Goal: Task Accomplishment & Management: Manage account settings

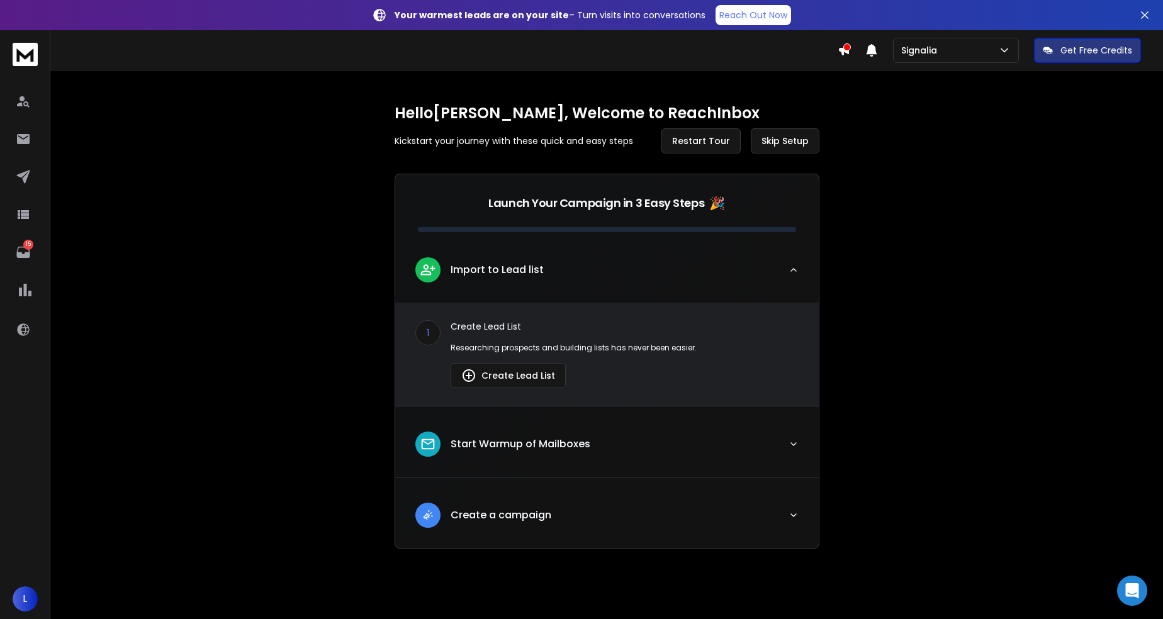
click at [40, 256] on div "15 L" at bounding box center [25, 327] width 50 height 594
click at [27, 247] on p "15" at bounding box center [28, 245] width 10 height 10
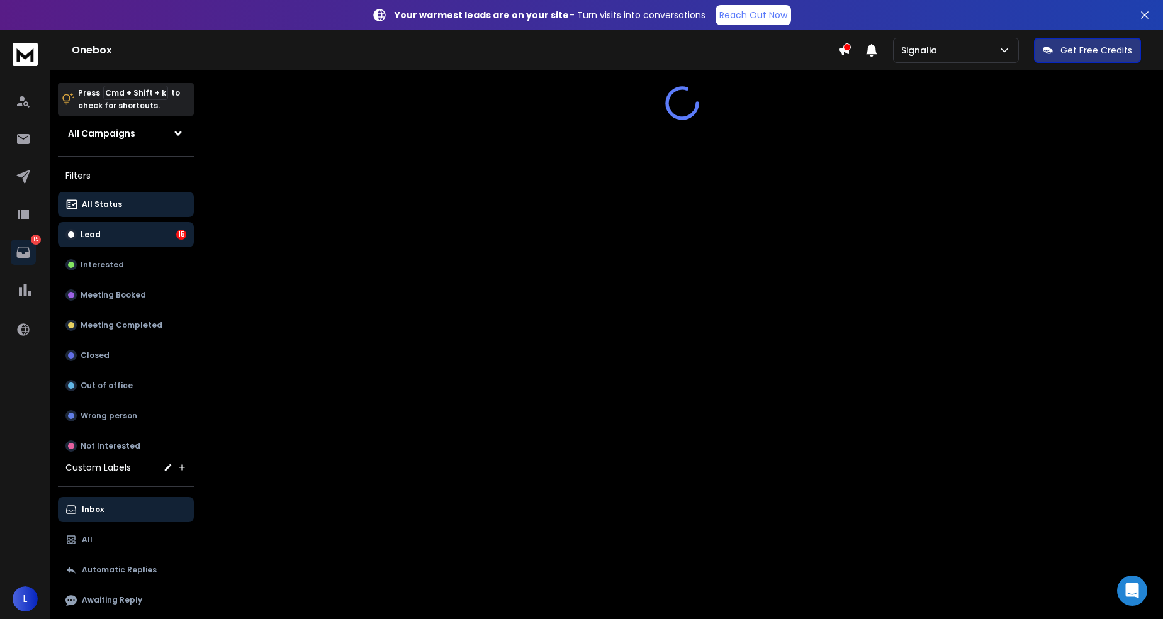
click at [121, 242] on button "Lead 15" at bounding box center [126, 234] width 136 height 25
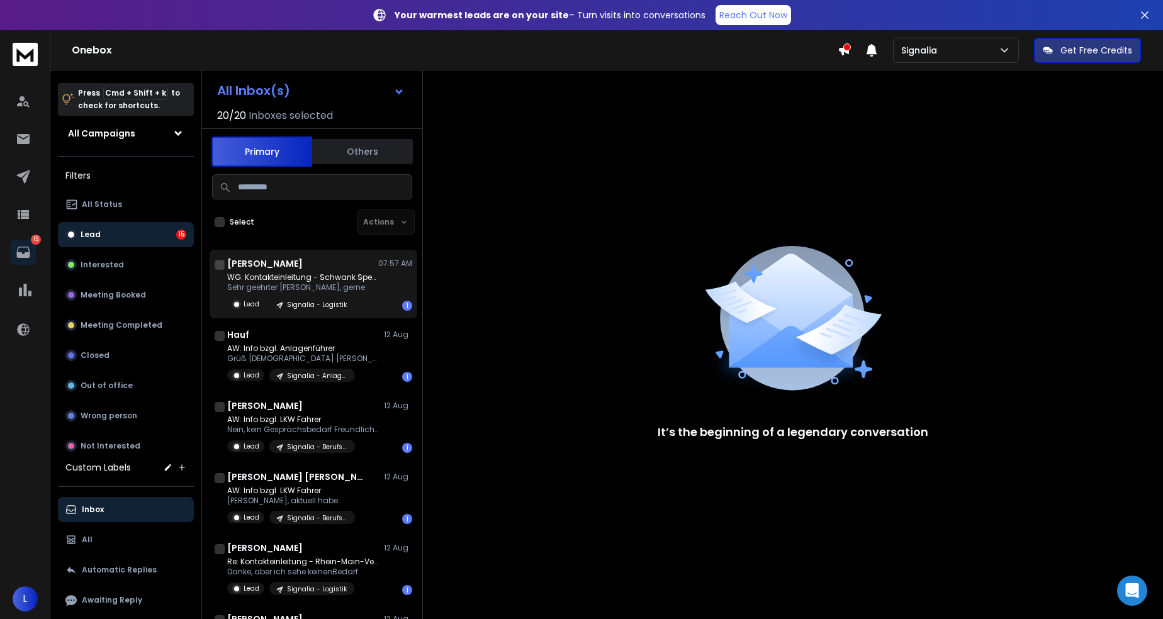
click at [316, 282] on p "WG: Kontakteinleitung - Schwank Spedition" at bounding box center [302, 278] width 151 height 10
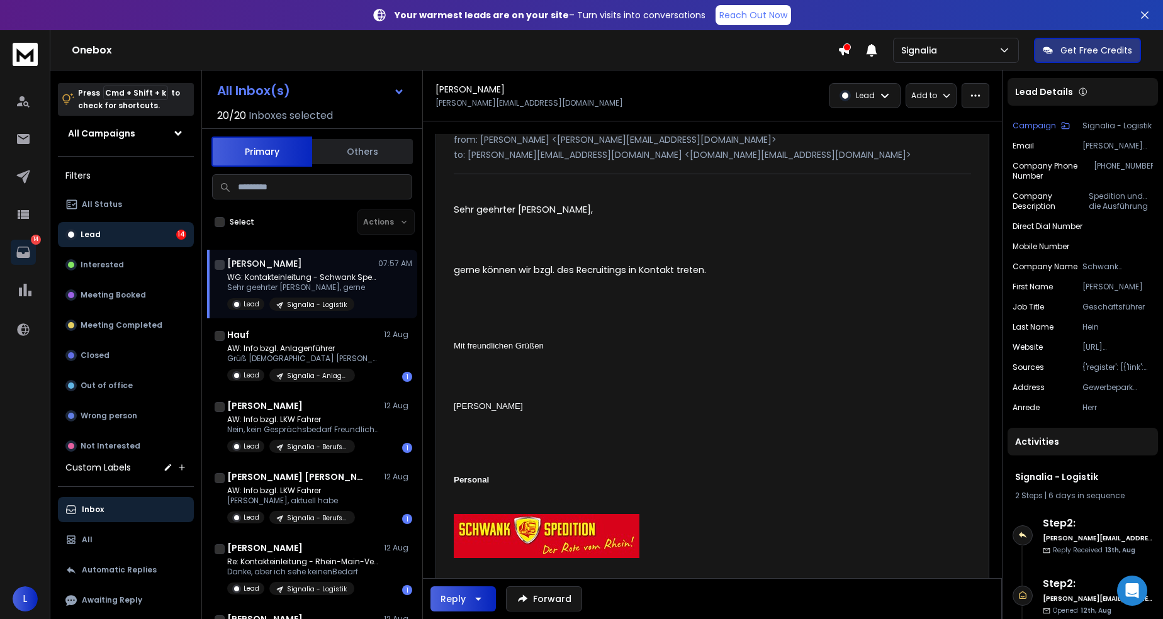
scroll to position [84, 0]
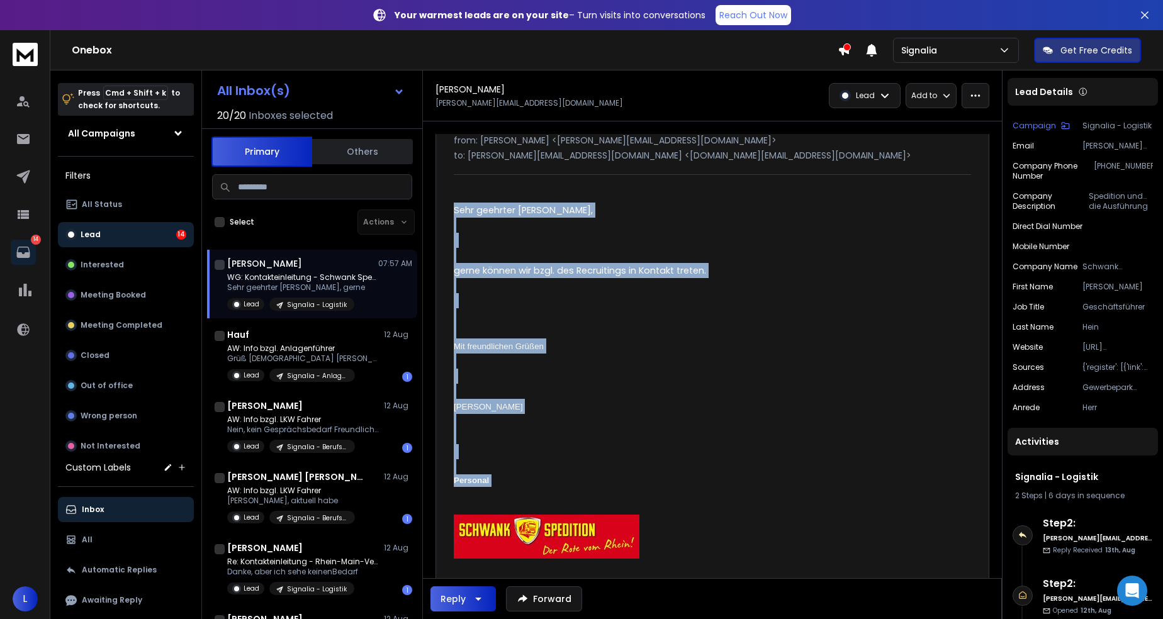
drag, startPoint x: 454, startPoint y: 210, endPoint x: 505, endPoint y: 495, distance: 289.6
copy div "Sehr geehrter Herr Breitschwerdt, gerne können wir bzgl. des Recruitings in Kon…"
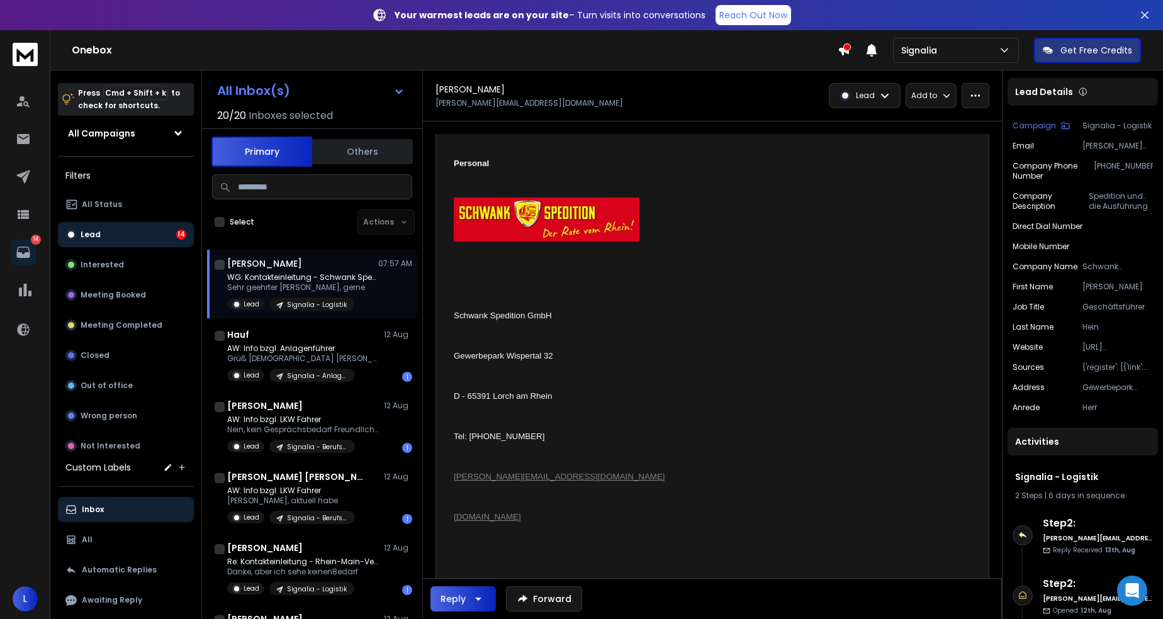
scroll to position [408, 0]
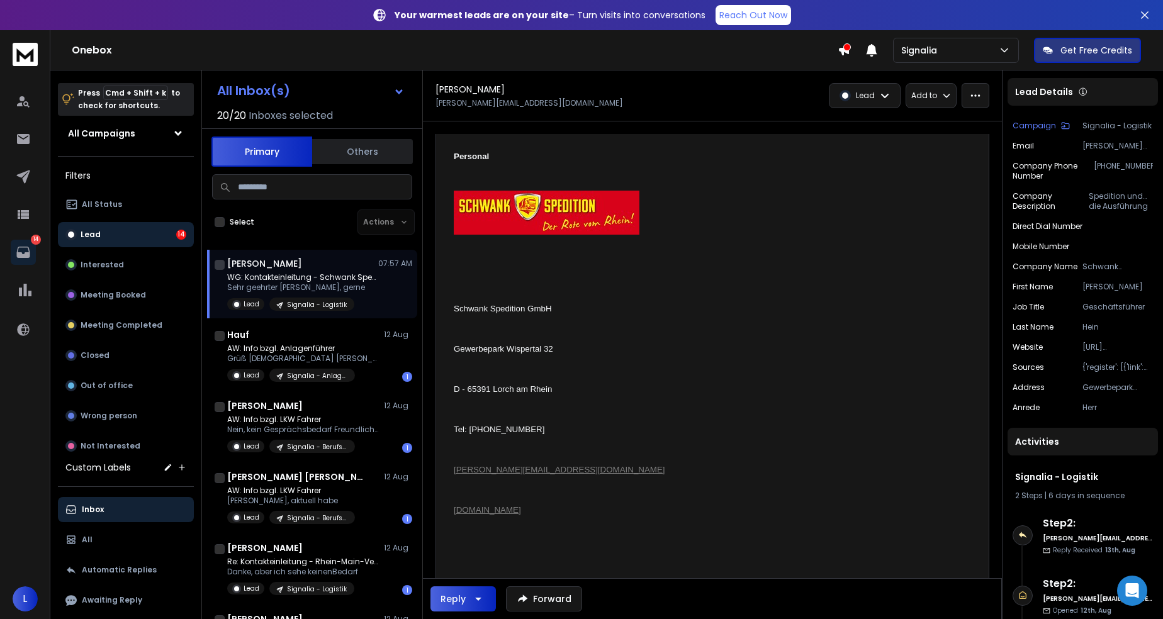
drag, startPoint x: 548, startPoint y: 424, endPoint x: 470, endPoint y: 417, distance: 78.4
click at [470, 417] on p "Tel: +49 (0) 6726-805025" at bounding box center [638, 423] width 368 height 25
copy span "+49 (0) 6726-805025"
drag, startPoint x: 586, startPoint y: 465, endPoint x: 454, endPoint y: 465, distance: 132.2
click at [454, 465] on p "M.Meyer@schwank-spedition.de" at bounding box center [638, 463] width 368 height 25
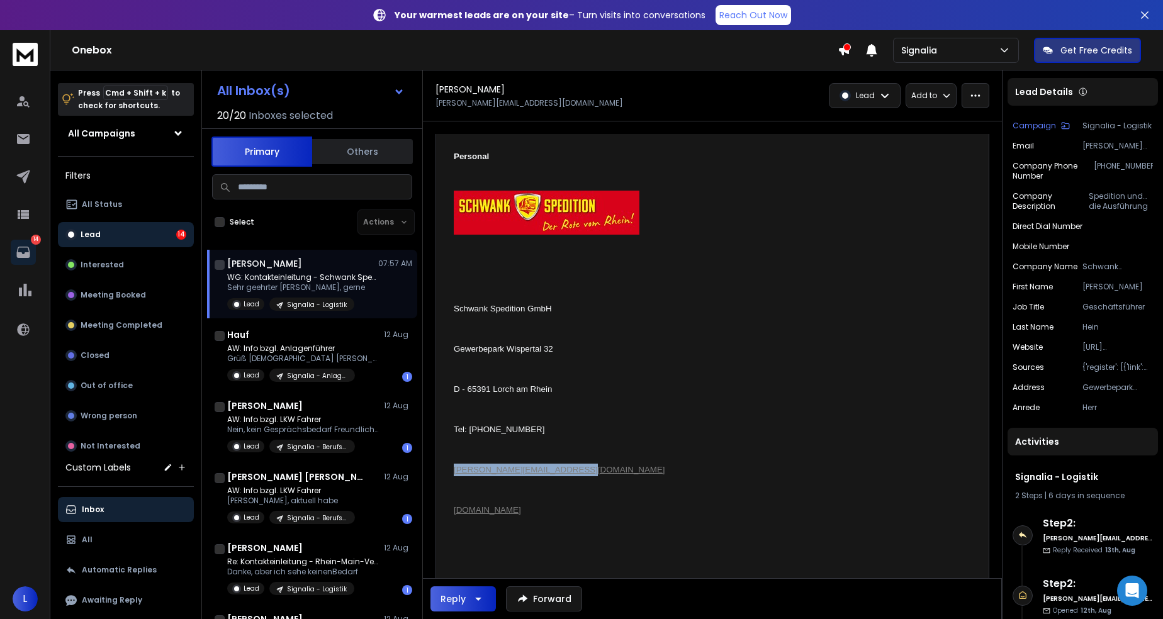
copy link "M.Meyer@schwank-spedition.de"
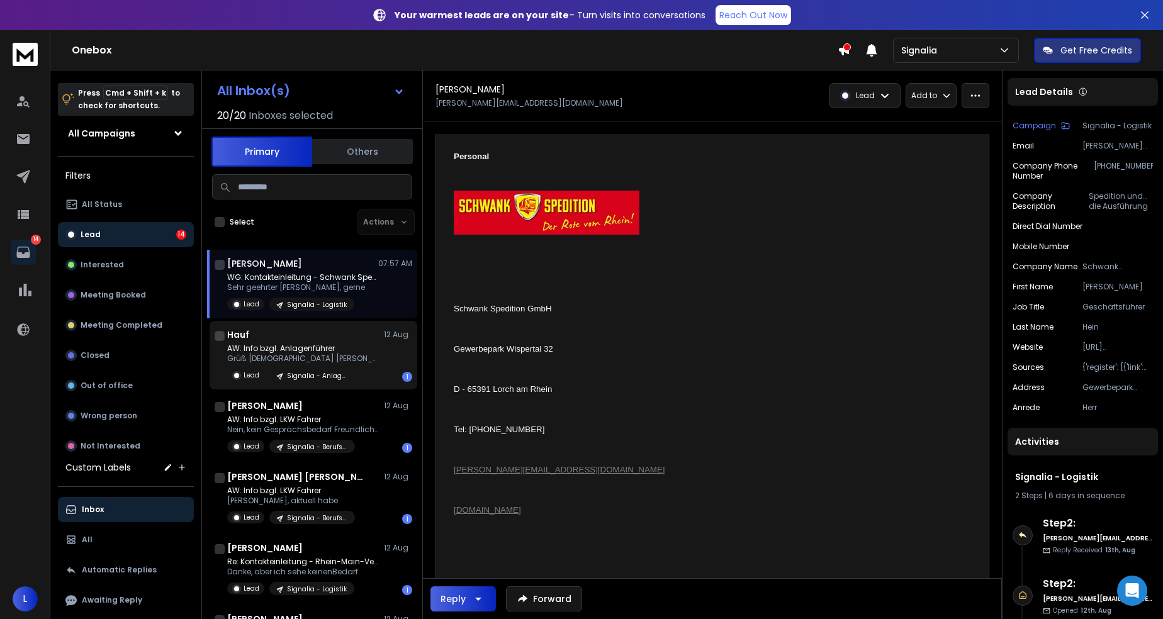
click at [295, 351] on p "AW: Info bzgl. Anlagenführer" at bounding box center [302, 349] width 151 height 10
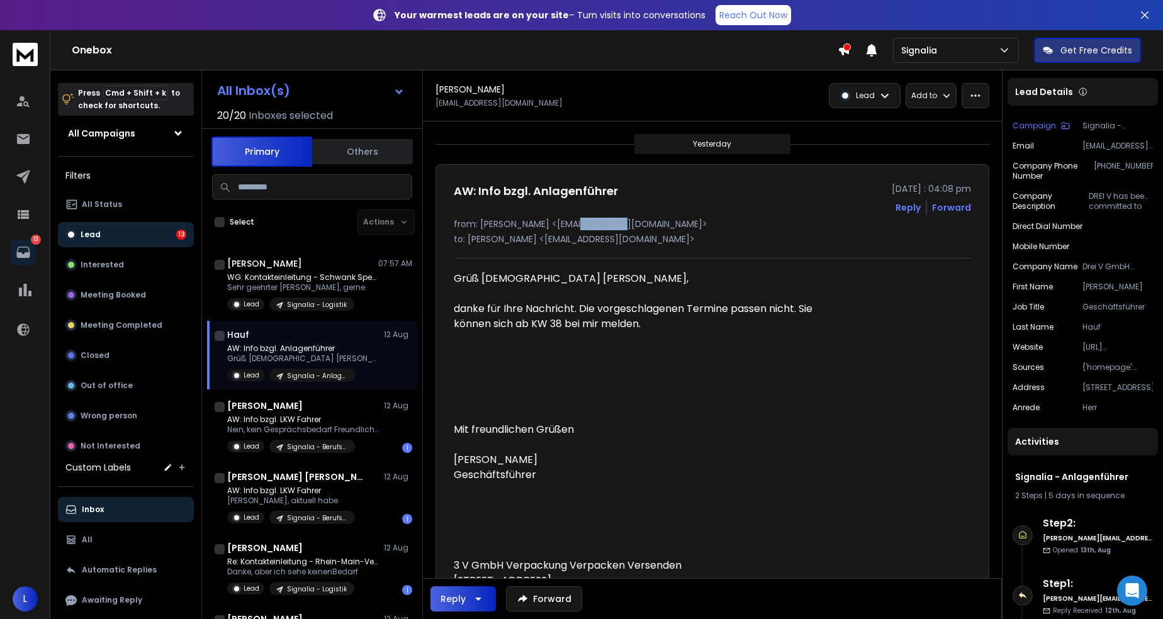
drag, startPoint x: 577, startPoint y: 226, endPoint x: 615, endPoint y: 223, distance: 37.8
click at [615, 223] on p "from: Hauf, Andreas <Hauf@drei-v.de>" at bounding box center [712, 224] width 517 height 13
copy p "drei-v.de"
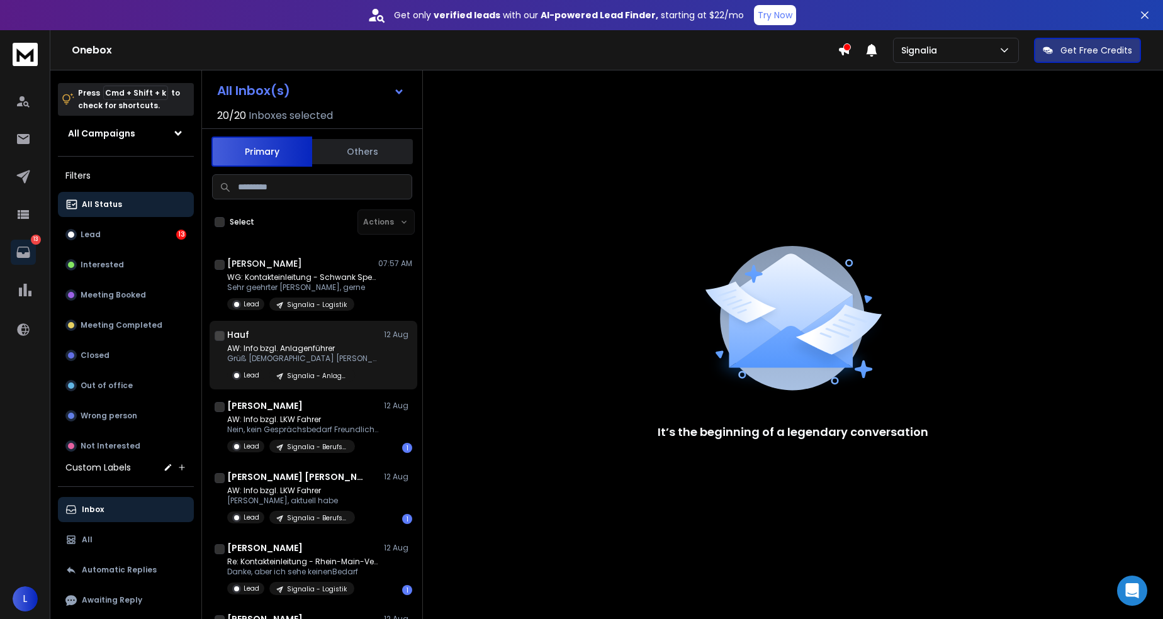
click at [326, 351] on p "AW: Info bzgl. Anlagenführer" at bounding box center [302, 349] width 151 height 10
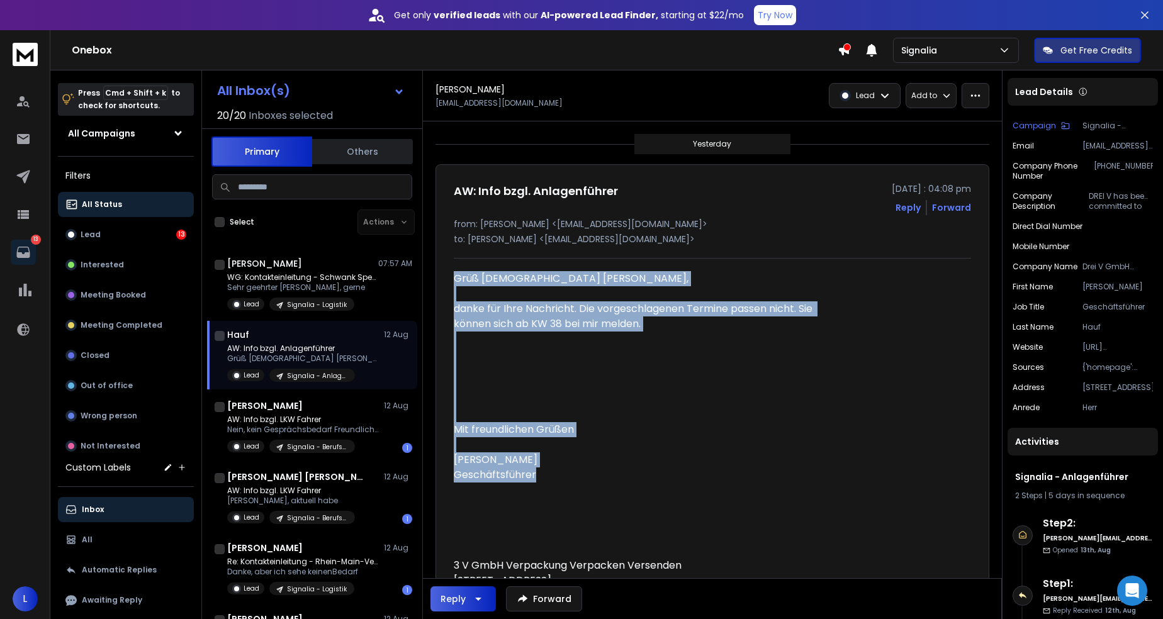
drag, startPoint x: 454, startPoint y: 279, endPoint x: 577, endPoint y: 474, distance: 230.3
copy div "Grüß [DEMOGRAPHIC_DATA] [PERSON_NAME], danke für Ihre Nachricht. Die vorgeschla…"
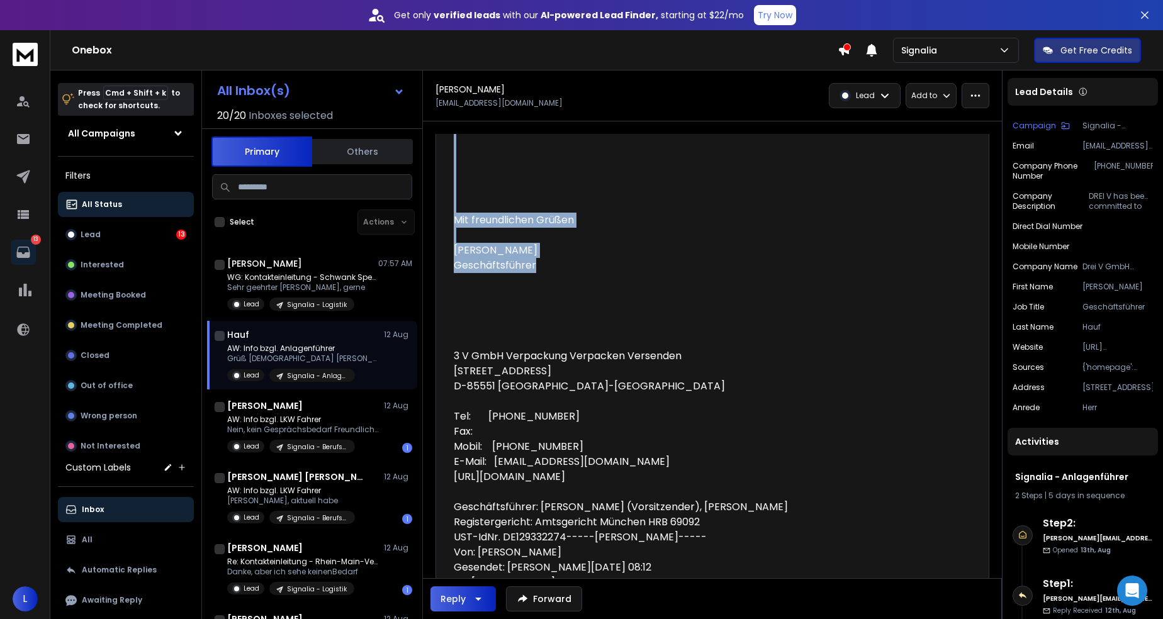
scroll to position [212, 0]
drag, startPoint x: 575, startPoint y: 447, endPoint x: 494, endPoint y: 442, distance: 80.7
copy div "[PHONE_NUMBER]"
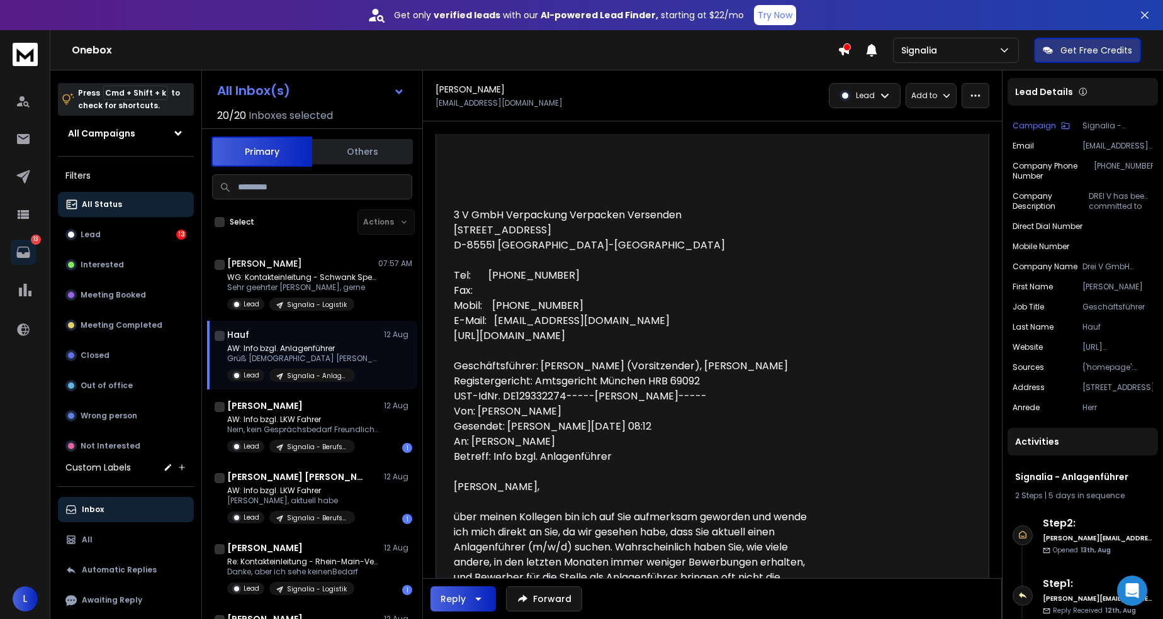
scroll to position [381, 0]
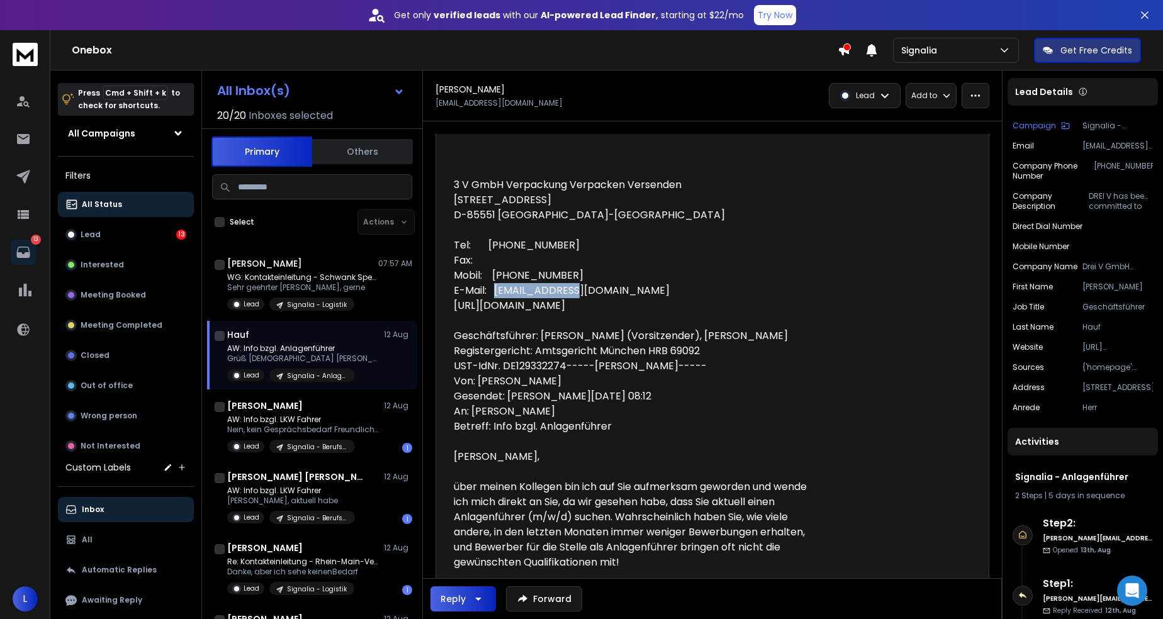
drag, startPoint x: 574, startPoint y: 291, endPoint x: 495, endPoint y: 291, distance: 79.3
copy div "[EMAIL_ADDRESS][DOMAIN_NAME]"
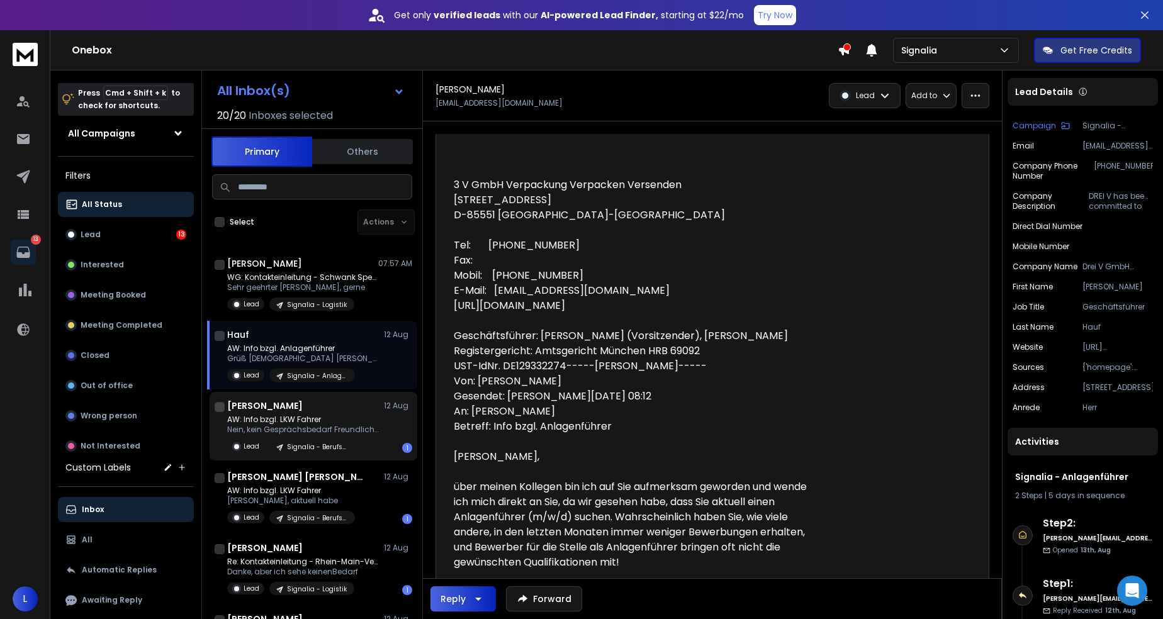
click at [346, 421] on p "AW: Info bzgl. LKW Fahrer" at bounding box center [302, 420] width 151 height 10
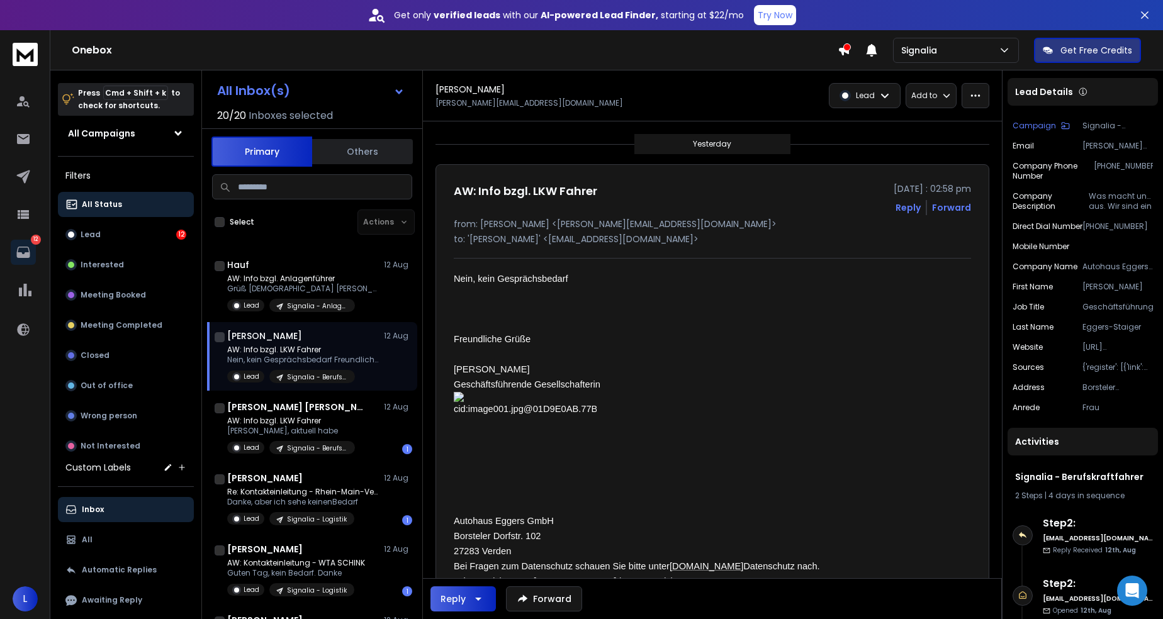
scroll to position [73, 0]
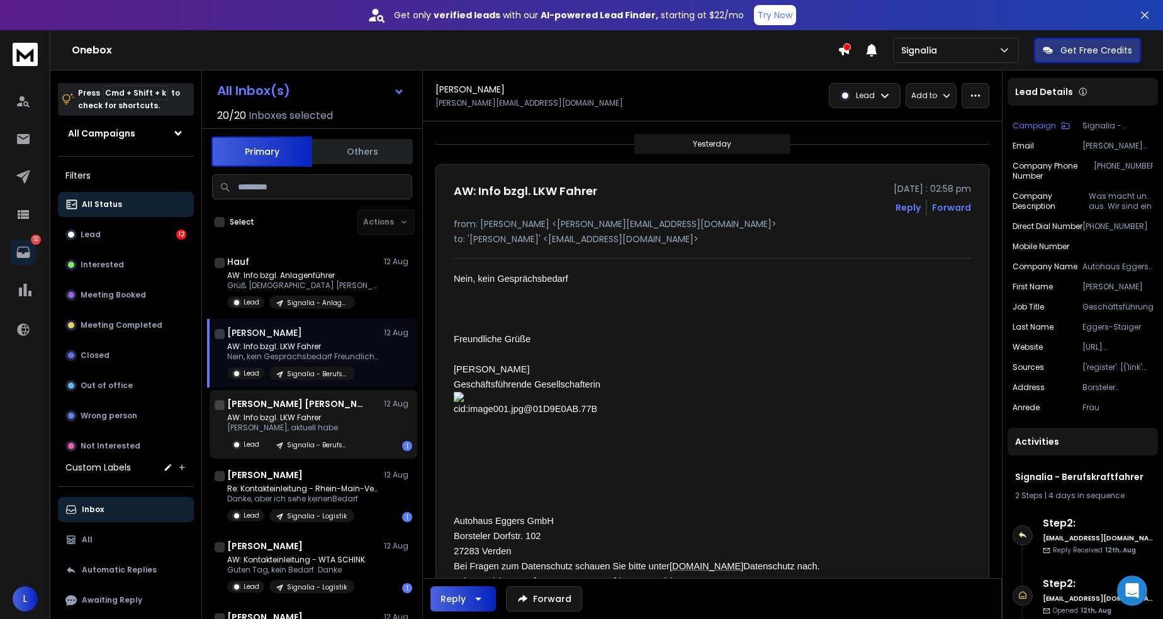
click at [354, 404] on div "[PERSON_NAME] [PERSON_NAME] [DATE]" at bounding box center [319, 404] width 185 height 13
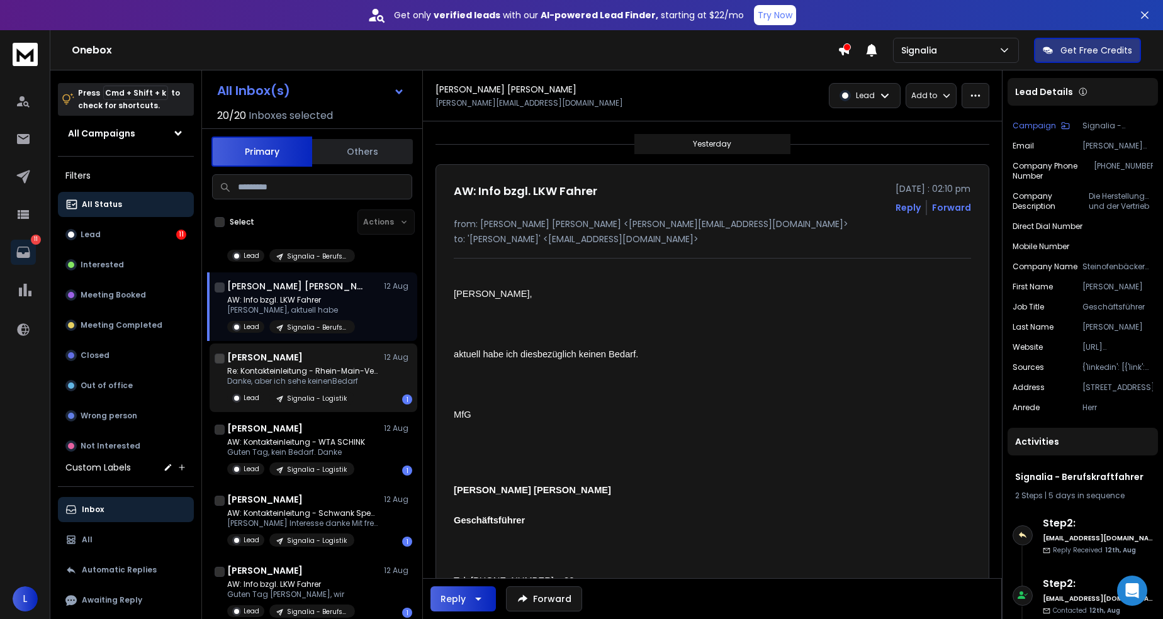
scroll to position [203, 0]
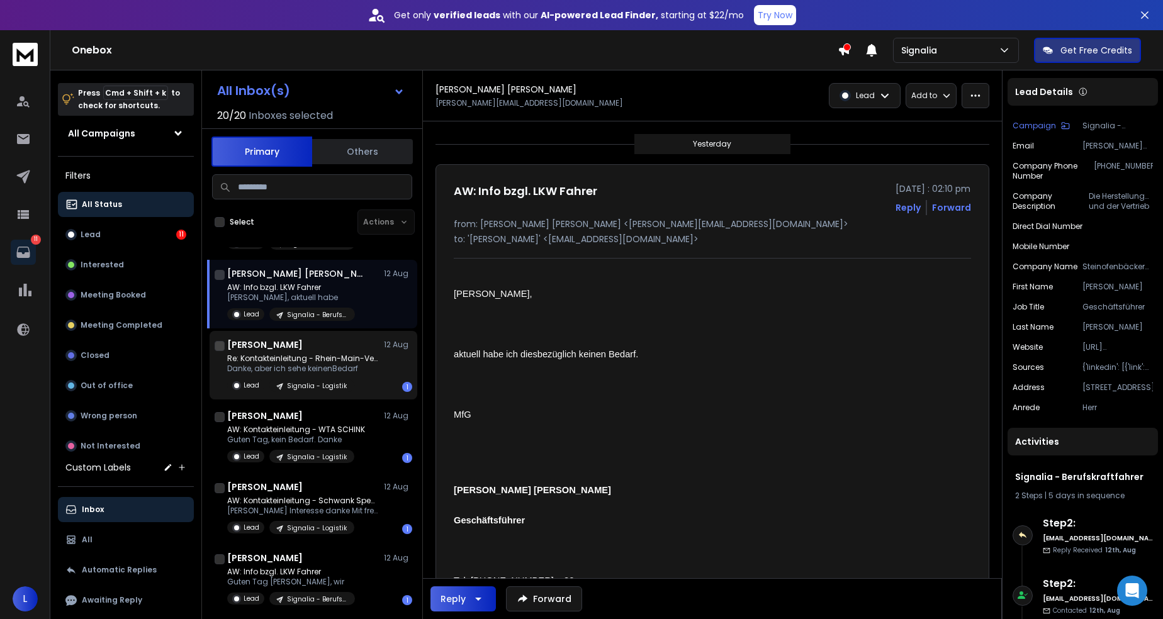
click at [355, 361] on p "Re: Kontakteinleitung - Rhein-Main-Verkehrsverbund GmbH" at bounding box center [302, 359] width 151 height 10
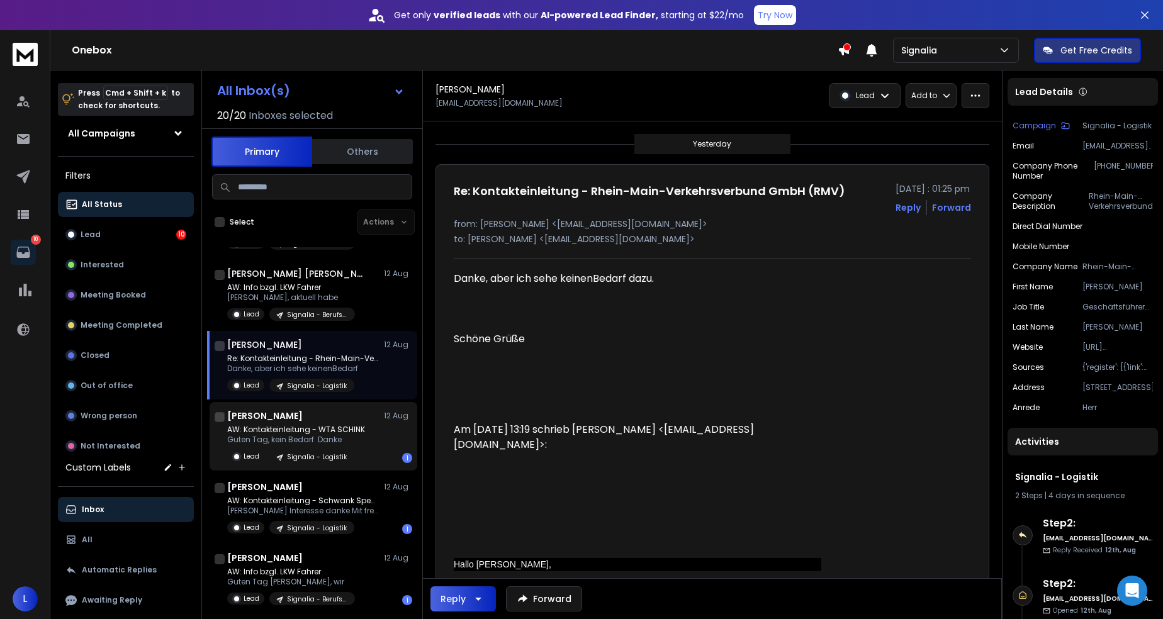
click at [360, 425] on p "AW: Kontakteinleitung - WTA SCHINK" at bounding box center [296, 430] width 138 height 10
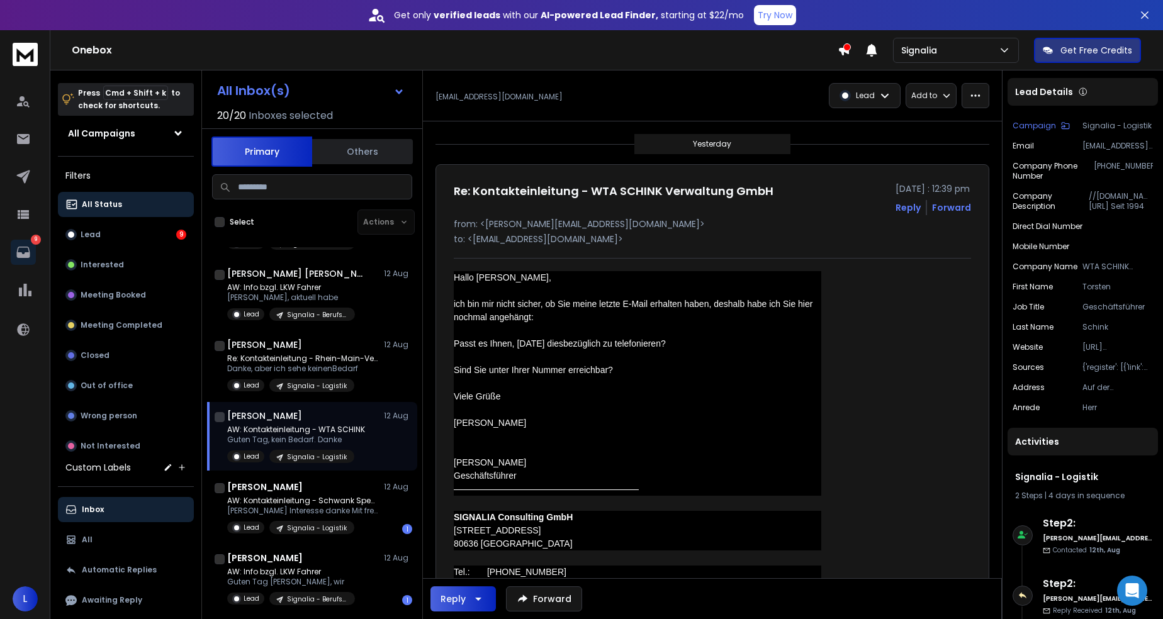
scroll to position [0, 0]
click at [972, 93] on icon "button" at bounding box center [975, 95] width 11 height 11
click at [938, 204] on div "Block domain" at bounding box center [934, 204] width 76 height 13
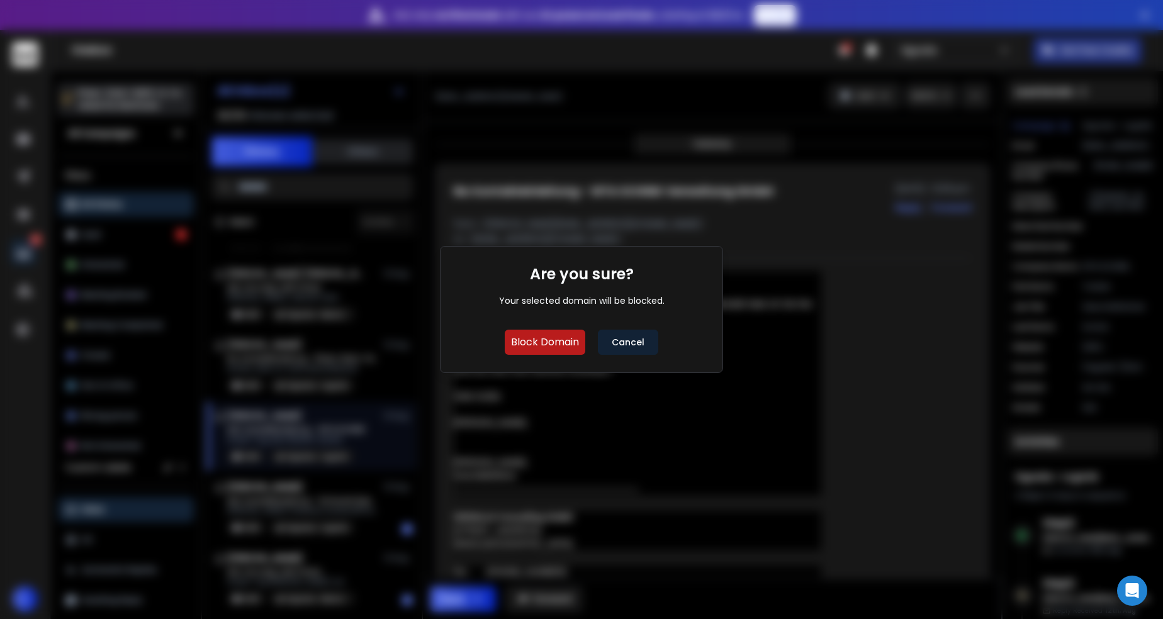
click at [528, 346] on button "Block Domain" at bounding box center [545, 342] width 81 height 25
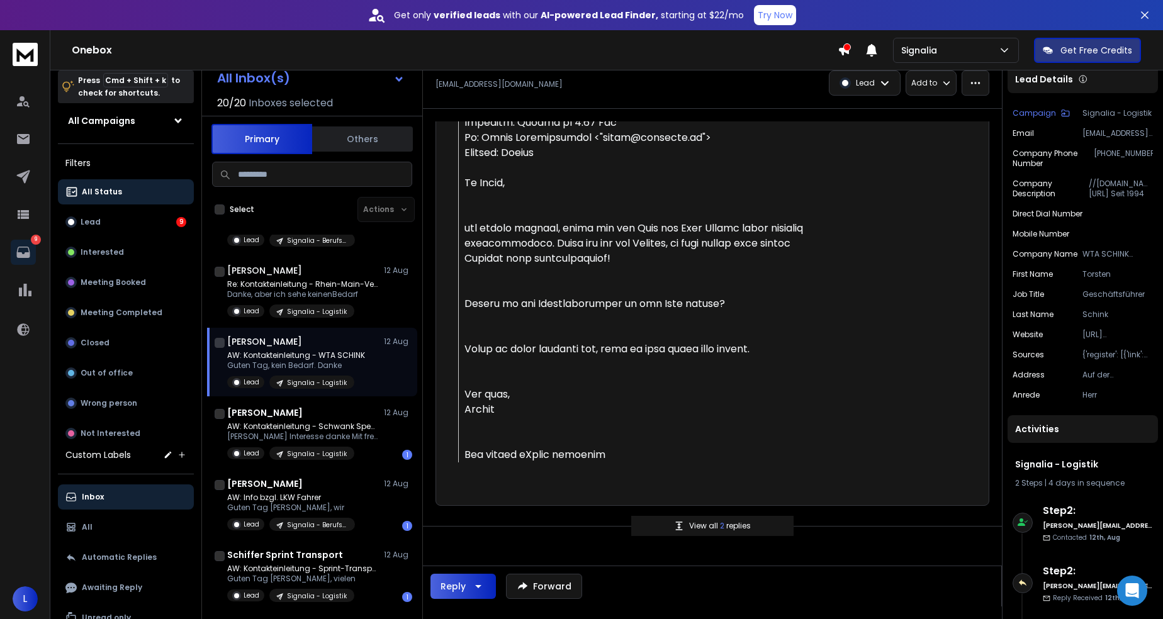
scroll to position [277, 0]
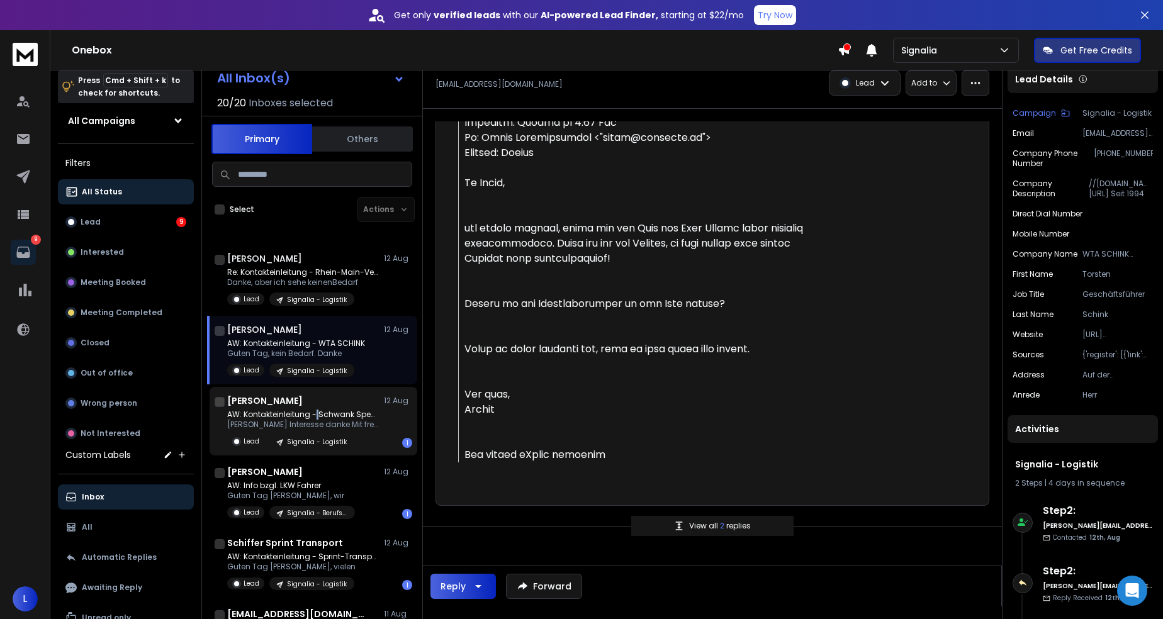
click at [316, 415] on p "AW: Kontakteinleitung - Schwank Spedition" at bounding box center [302, 415] width 151 height 10
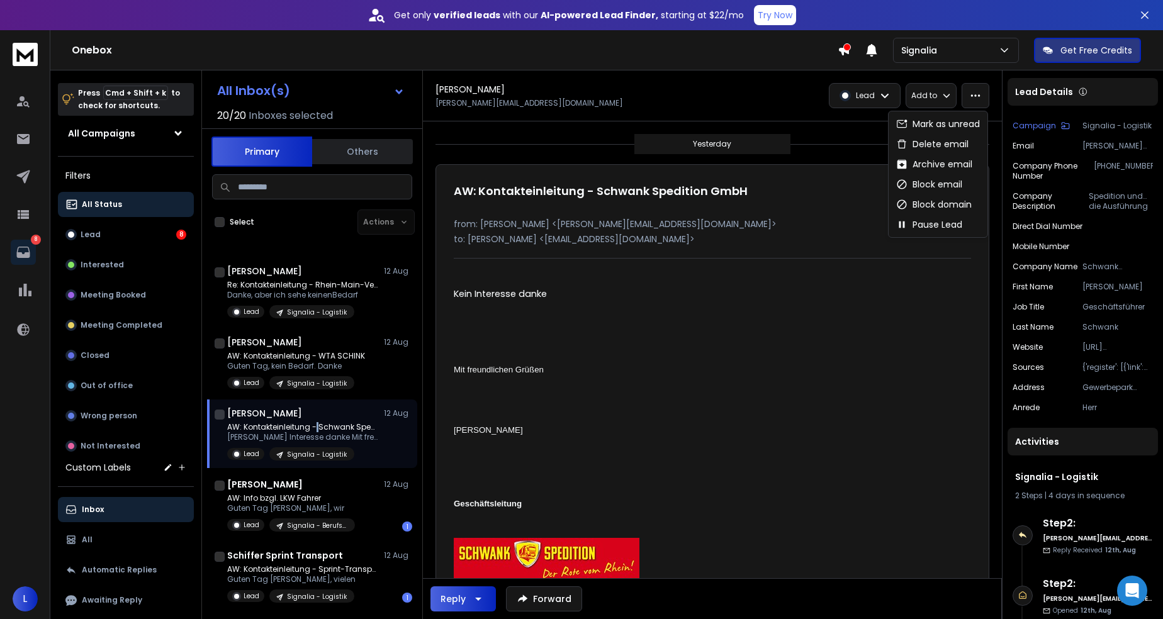
scroll to position [0, 0]
click at [975, 77] on div "[PERSON_NAME] [PERSON_NAME] [PERSON_NAME][EMAIL_ADDRESS][DOMAIN_NAME] Lead Add …" at bounding box center [712, 95] width 579 height 51
click at [945, 210] on div "Block domain" at bounding box center [934, 204] width 76 height 13
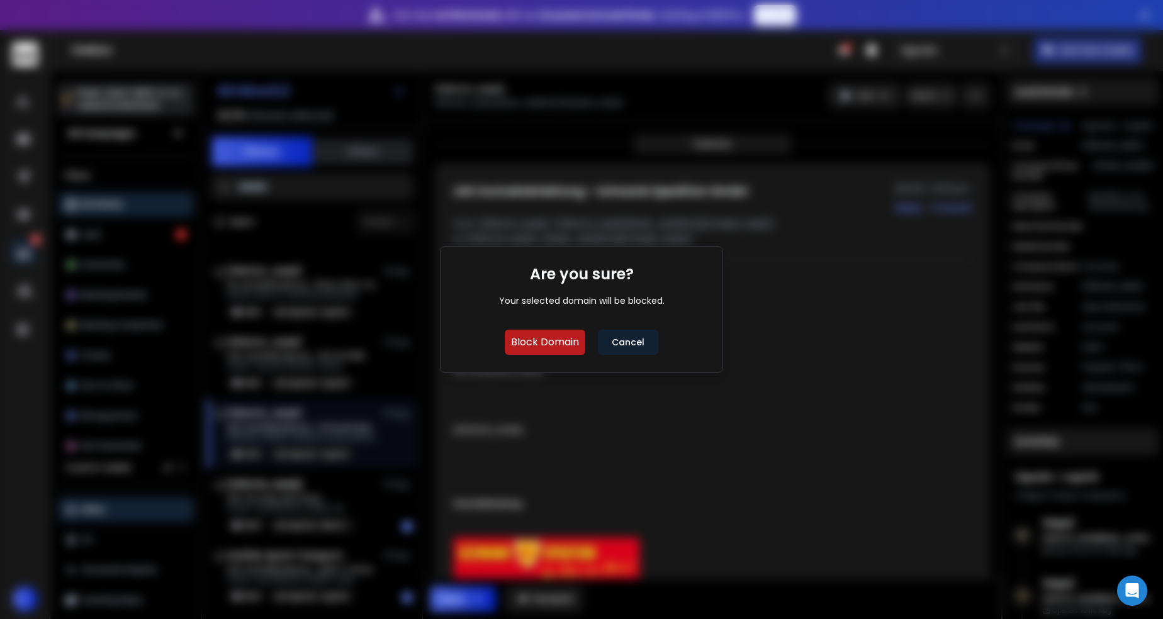
click at [546, 335] on button "Block Domain" at bounding box center [545, 342] width 81 height 25
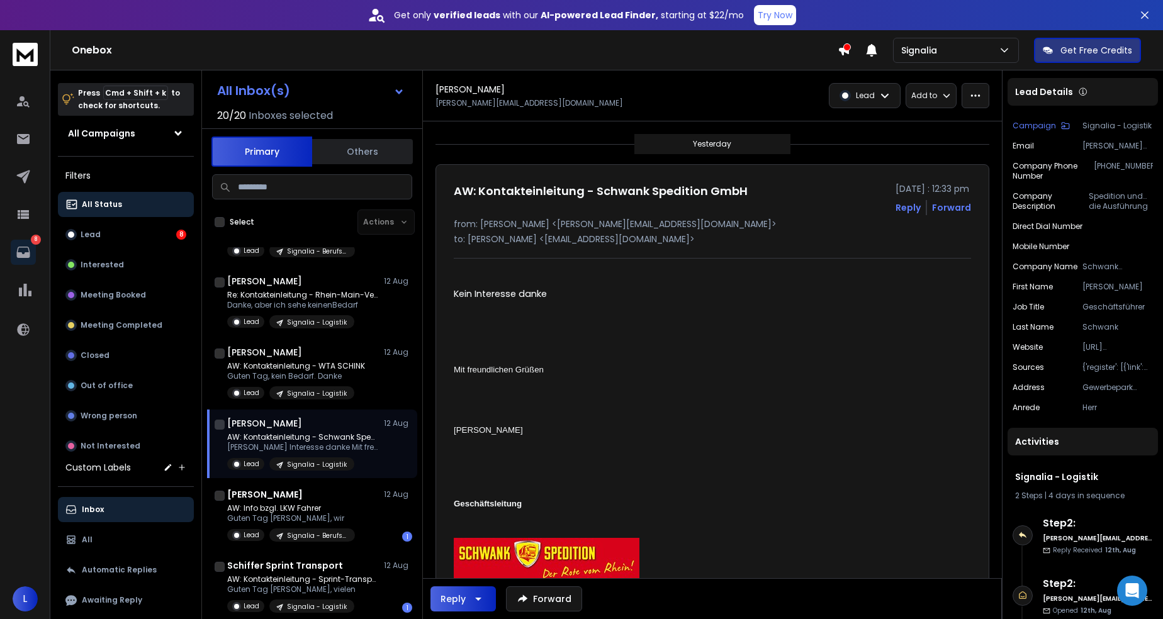
scroll to position [266, 0]
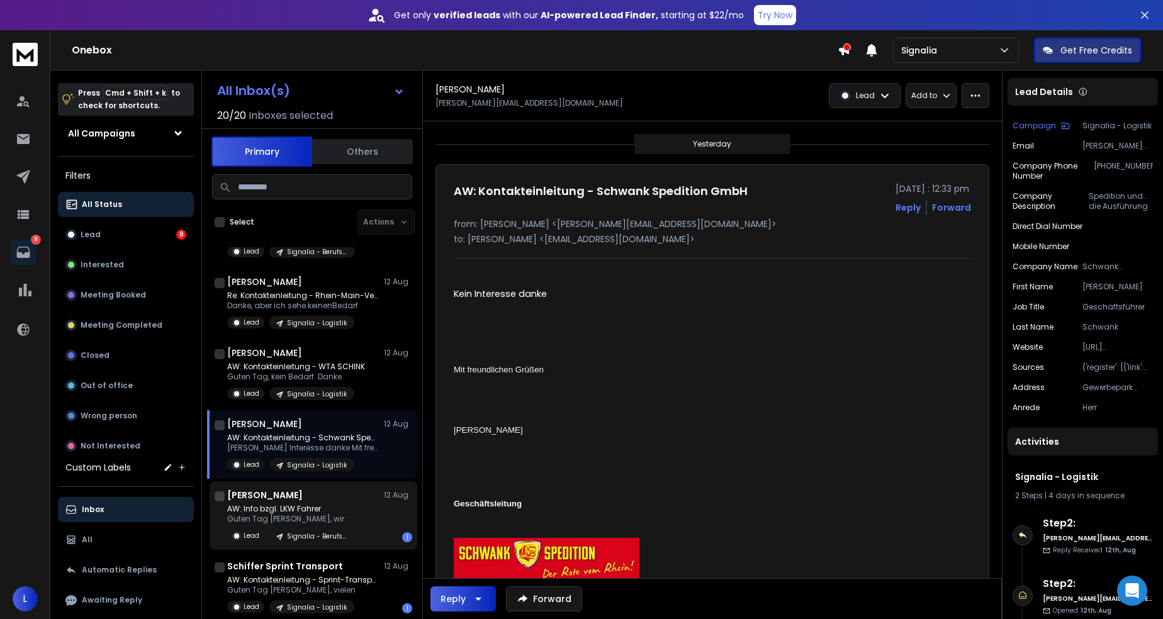
click at [339, 529] on div "Signalia - Berufskraftfahrer" at bounding box center [312, 535] width 86 height 13
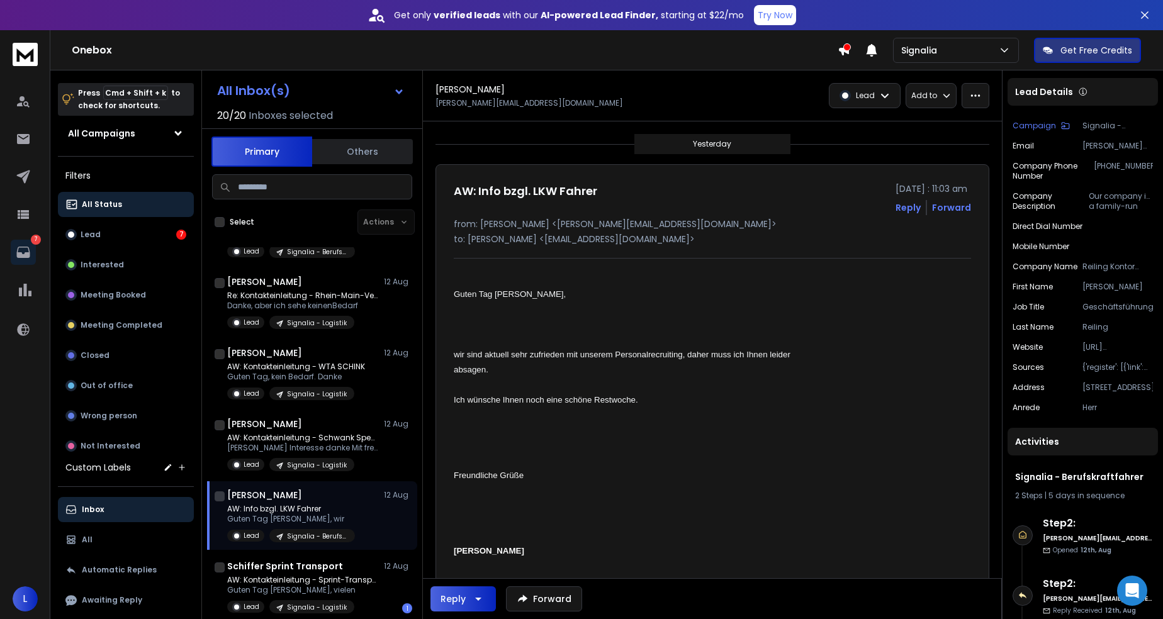
click at [972, 106] on button "button" at bounding box center [976, 95] width 28 height 25
click at [946, 207] on div "Block domain" at bounding box center [934, 204] width 76 height 13
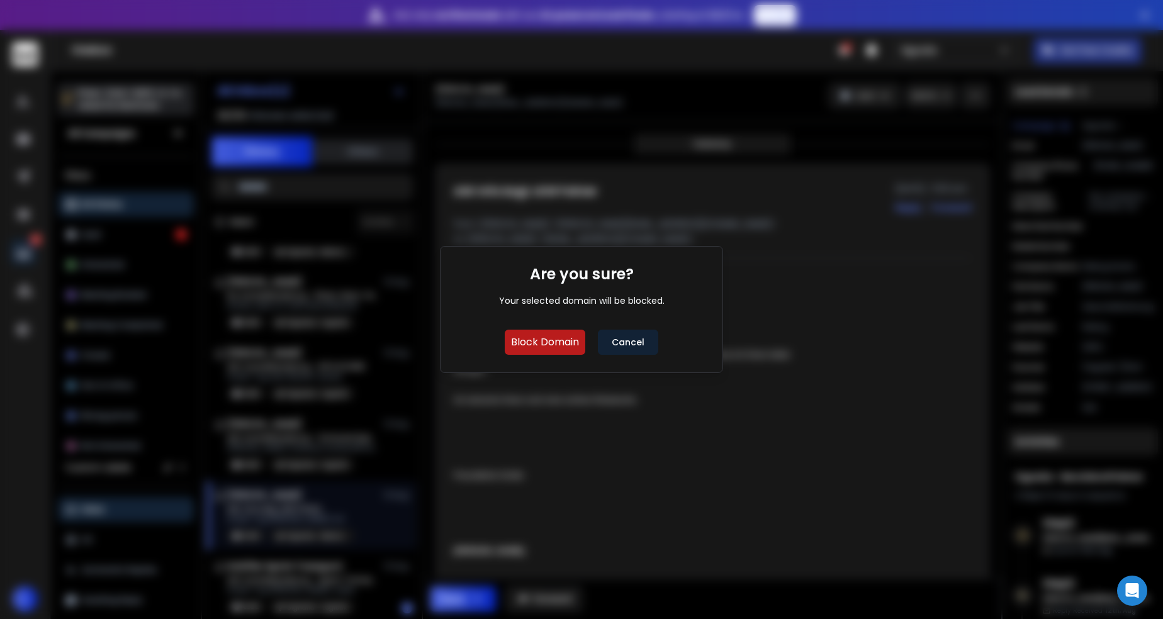
click at [560, 340] on button "Block Domain" at bounding box center [545, 342] width 81 height 25
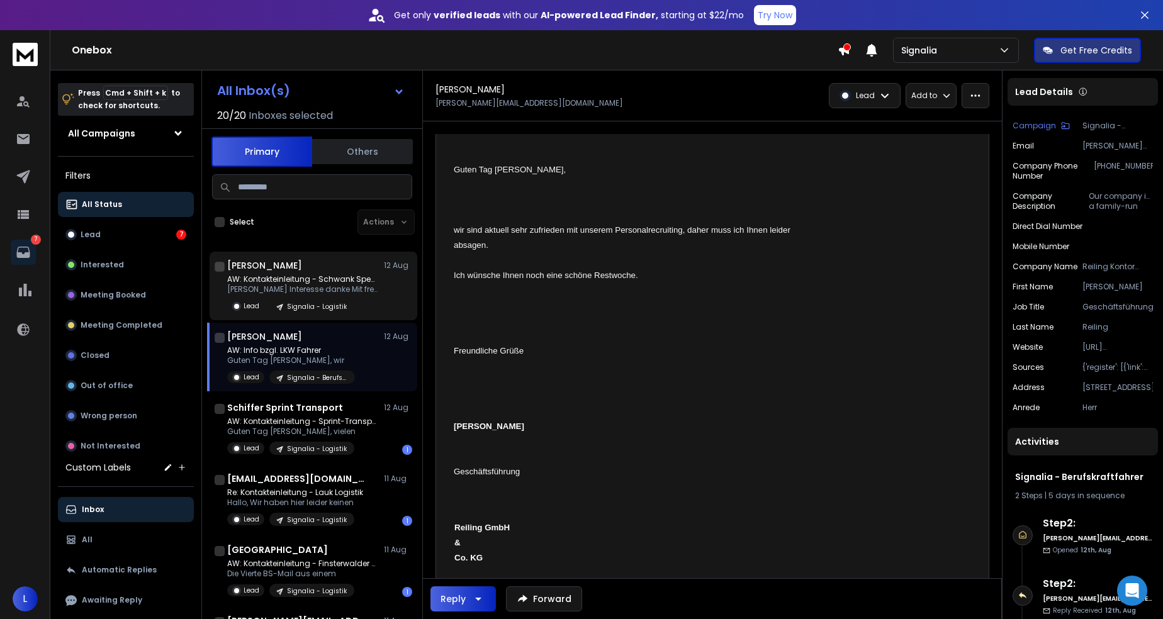
scroll to position [434, 0]
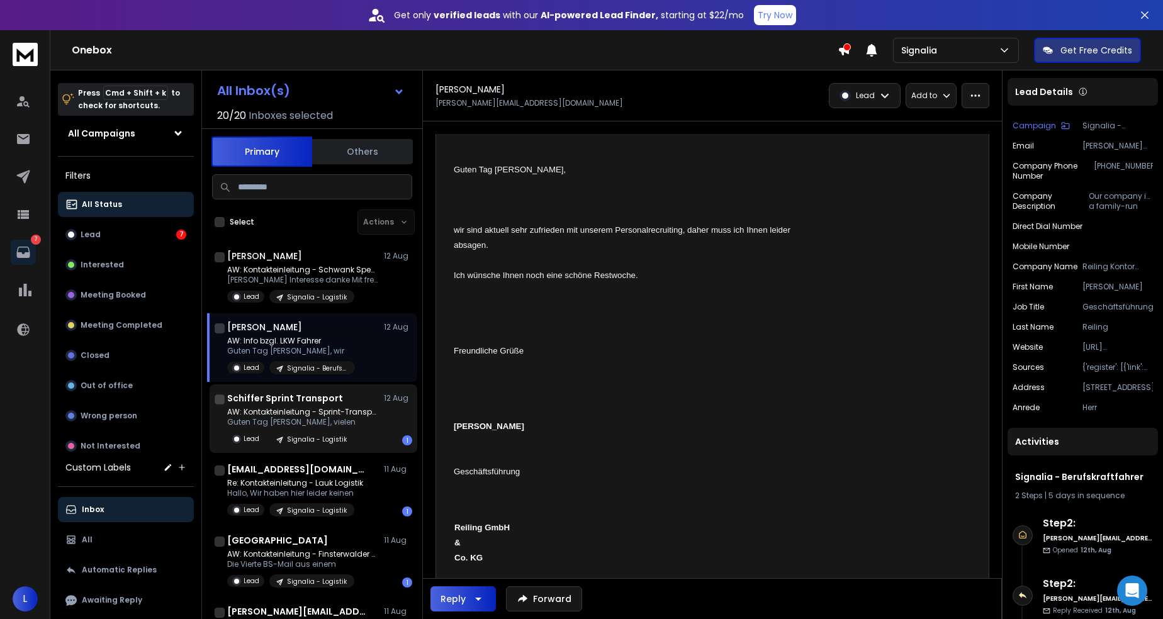
click at [380, 408] on div "AW: Kontakteinleitung - Sprint-Transport GmbH Guten Tag [PERSON_NAME], vielen L…" at bounding box center [319, 426] width 185 height 38
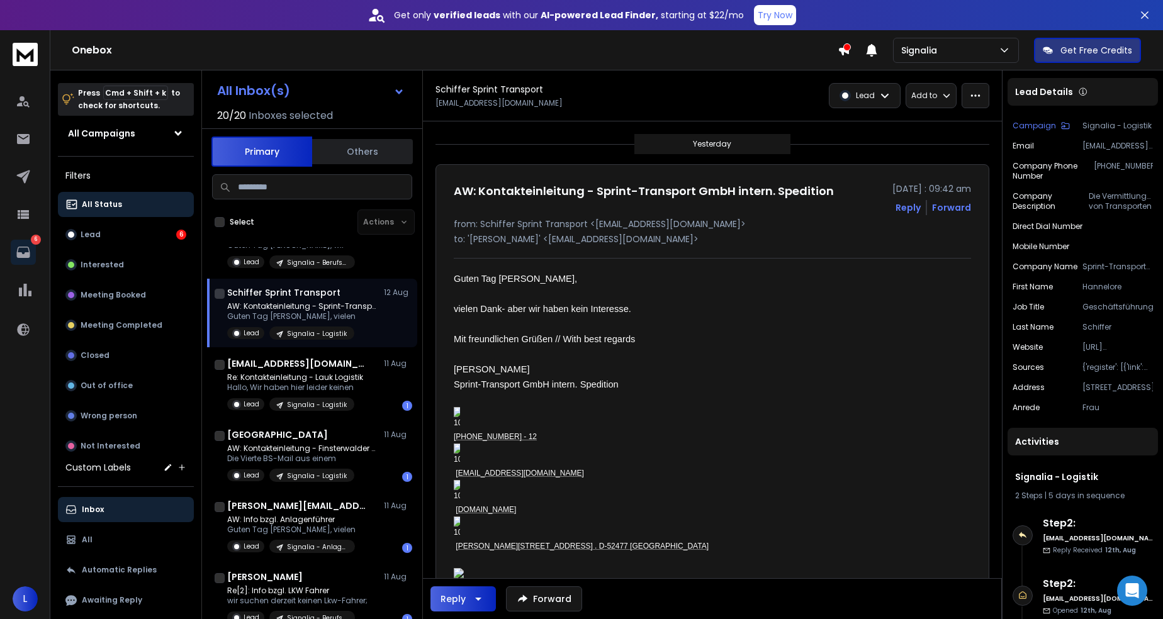
scroll to position [562, 0]
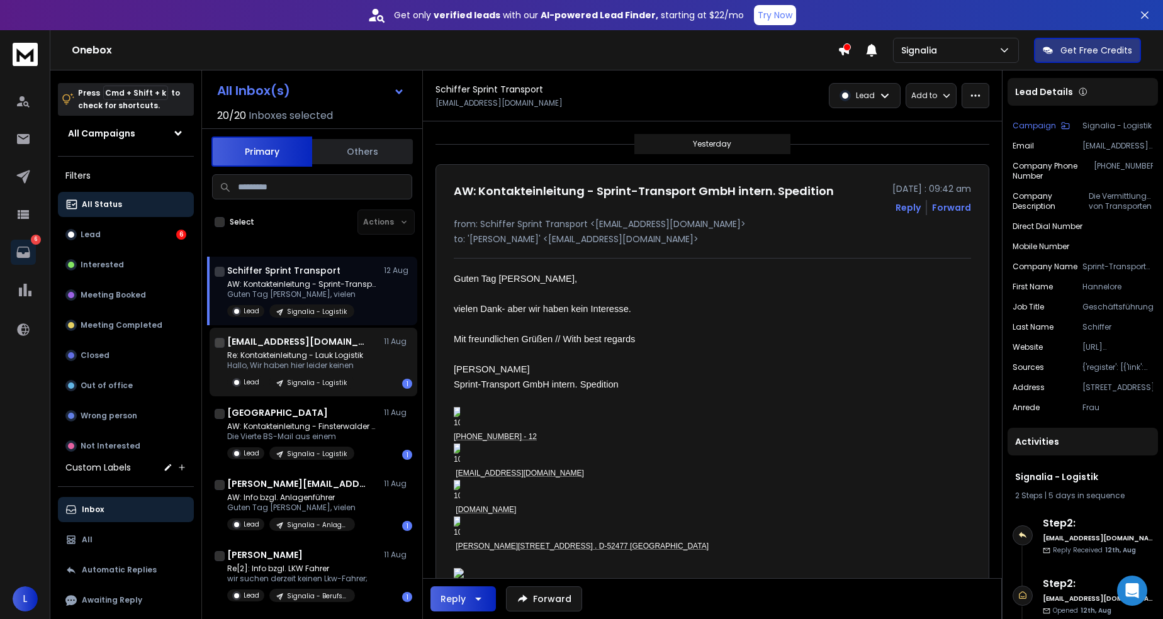
click at [337, 354] on p "Re: Kontakteinleitung - Lauk Logistik" at bounding box center [295, 356] width 136 height 10
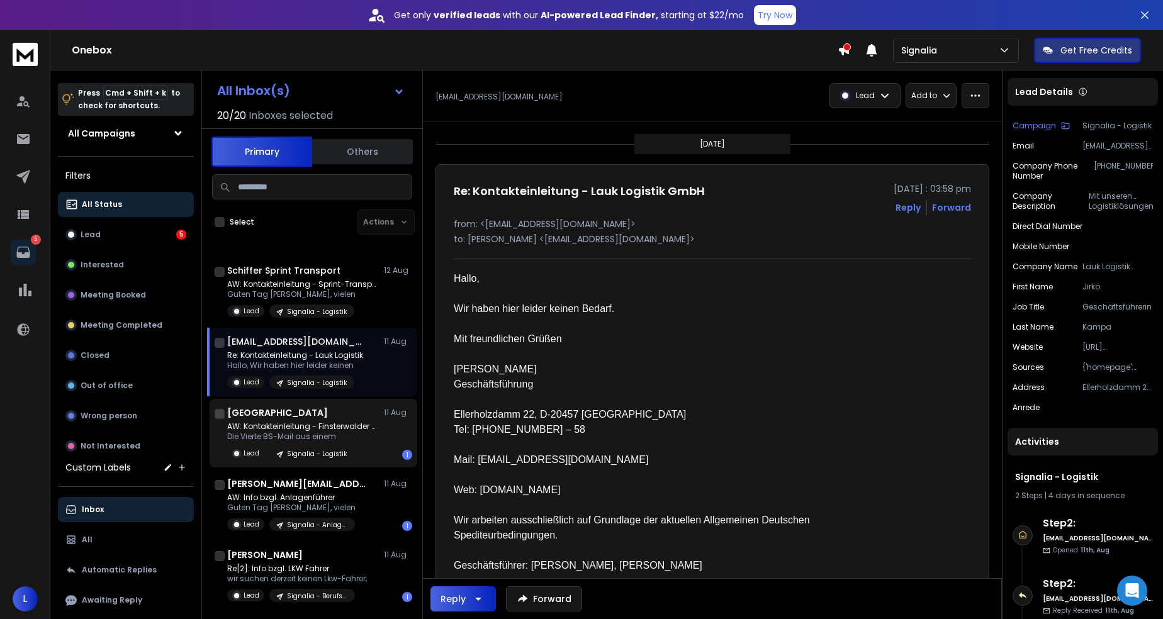
click at [351, 405] on div "Finsterwalder [DATE] AW: Kontakteinleitung - Finsterwalder Transport Die Vierte…" at bounding box center [314, 433] width 208 height 69
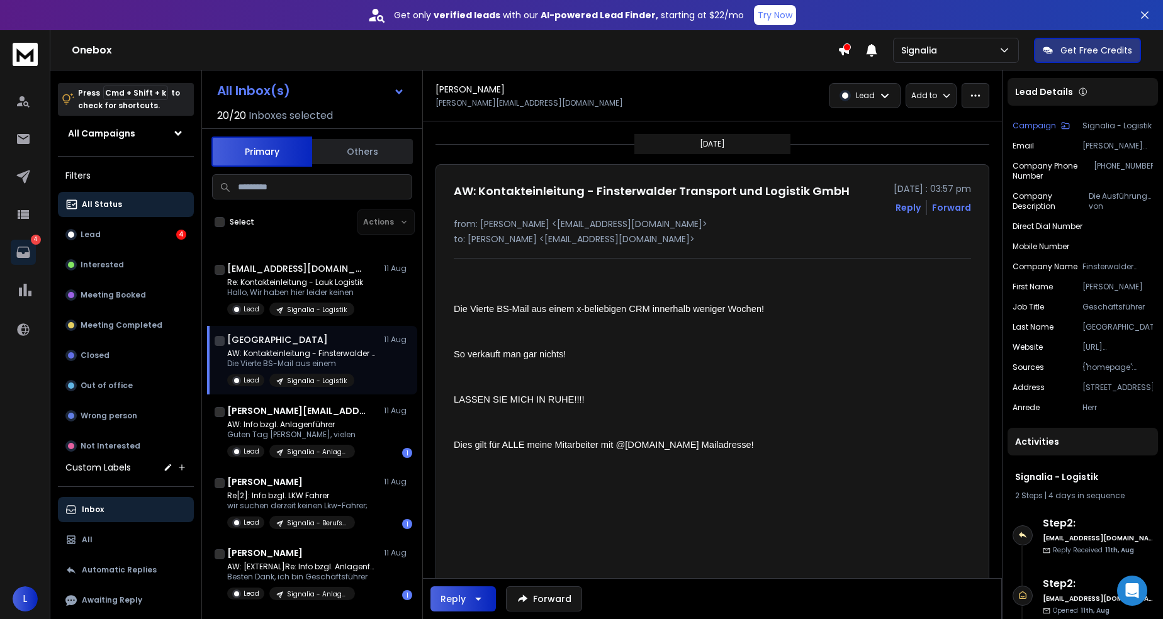
scroll to position [636, 0]
click at [979, 87] on button "button" at bounding box center [976, 95] width 28 height 25
click at [924, 201] on div "Block domain" at bounding box center [934, 204] width 76 height 13
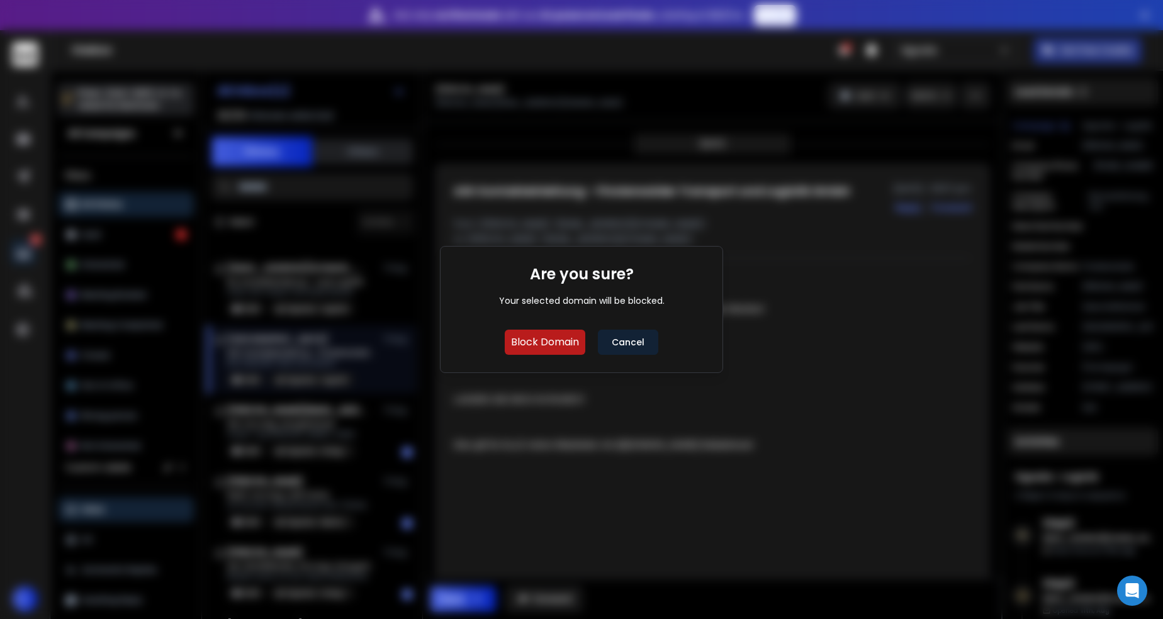
click at [529, 348] on button "Block Domain" at bounding box center [545, 342] width 81 height 25
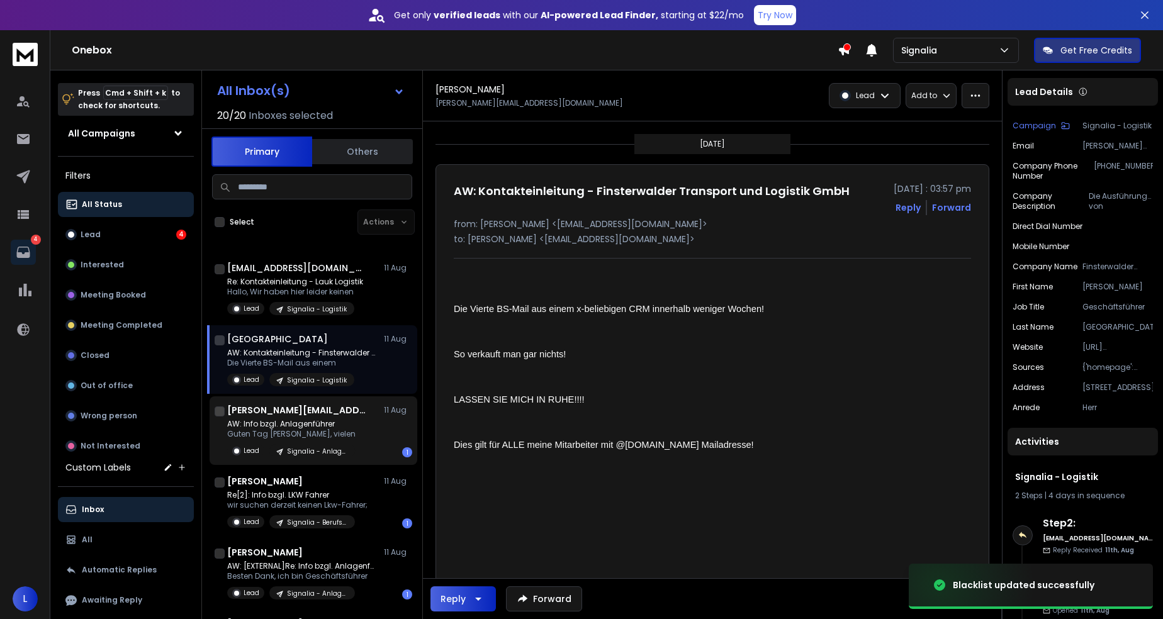
click at [354, 422] on p "AW: Info bzgl. Anlagenführer" at bounding box center [291, 424] width 128 height 10
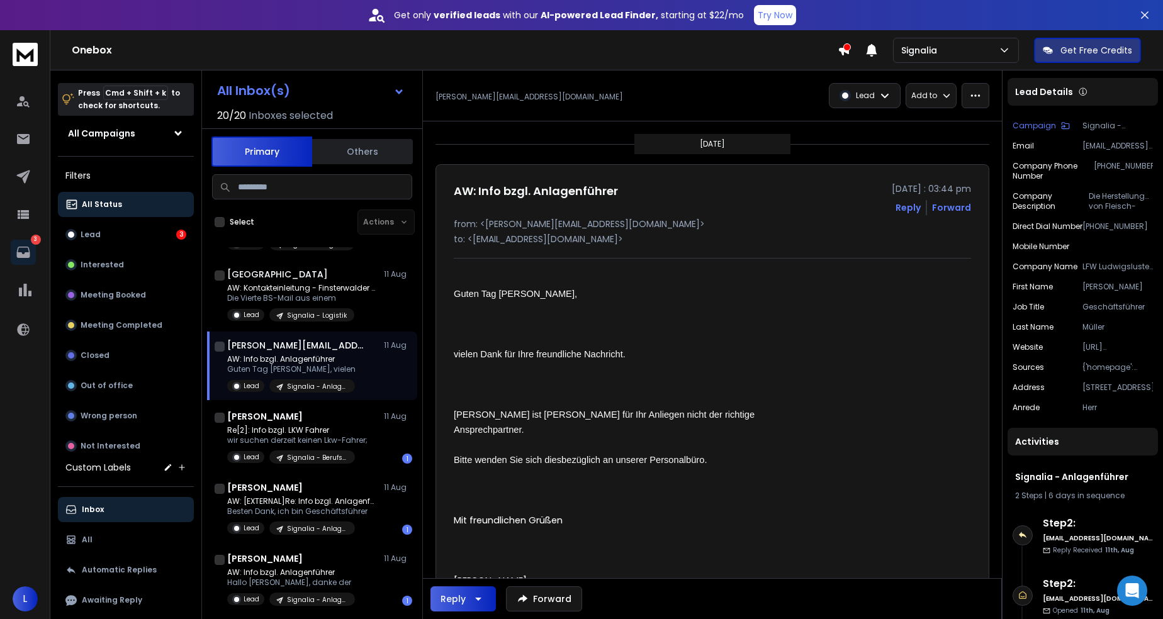
scroll to position [735, 0]
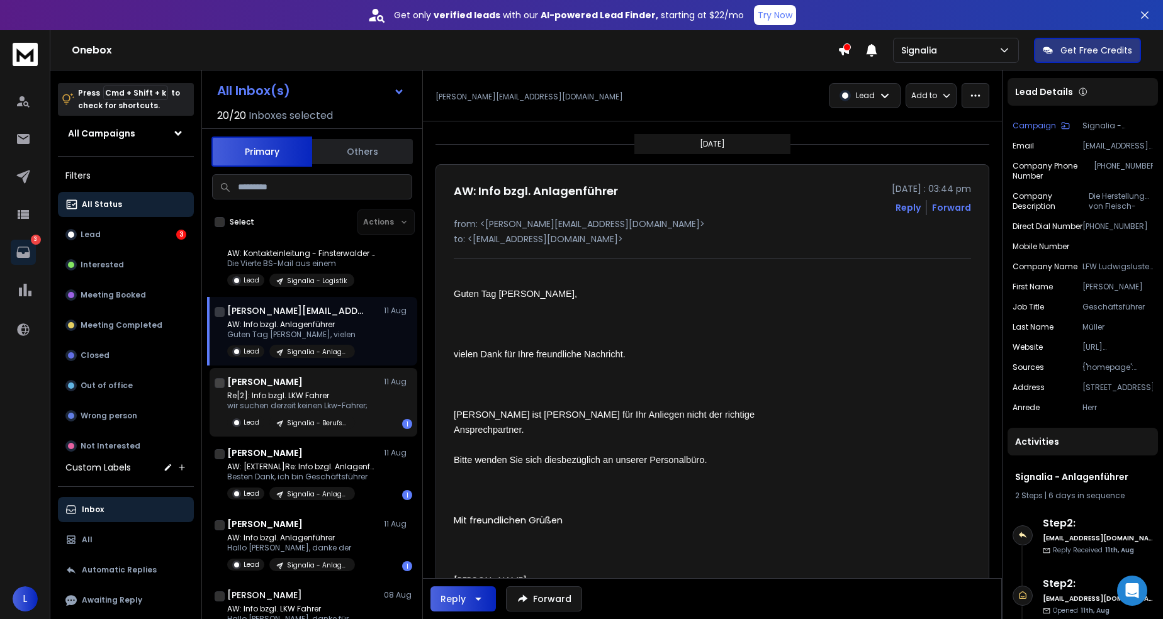
click at [360, 415] on div "Re[2]: Info bzgl. LKW Fahrer wir suchen derzeit keinen Lkw-Fahrer; Lead Signali…" at bounding box center [297, 410] width 140 height 38
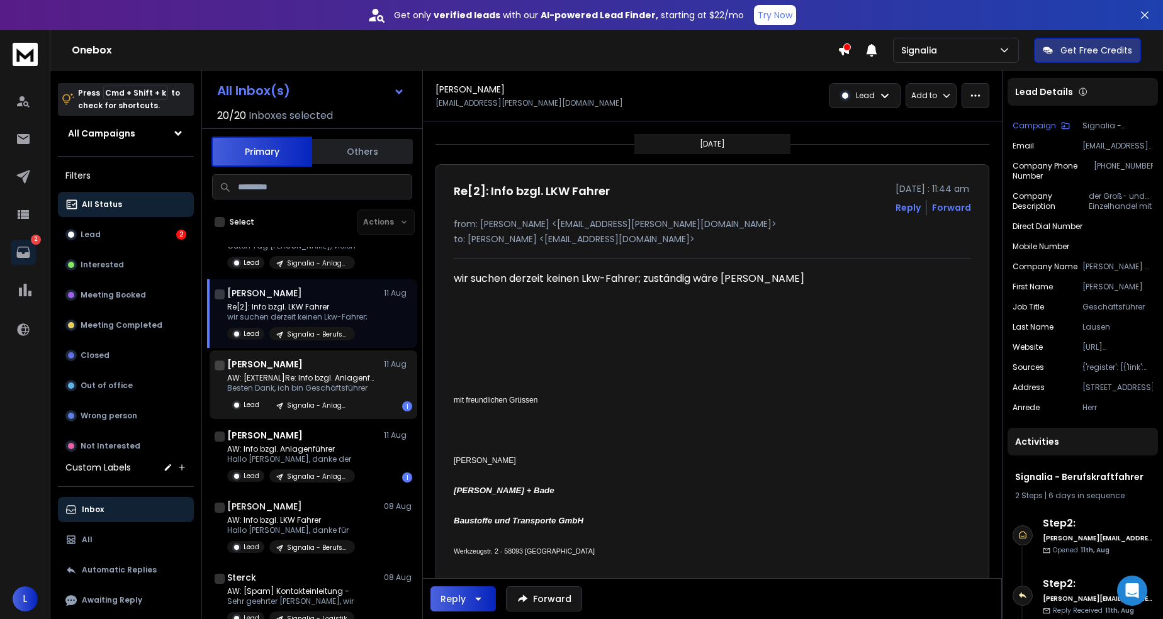
scroll to position [828, 0]
click at [355, 376] on p "AW: [EXTERNAL]Re: Info bzgl. Anlagenführer" at bounding box center [302, 374] width 151 height 10
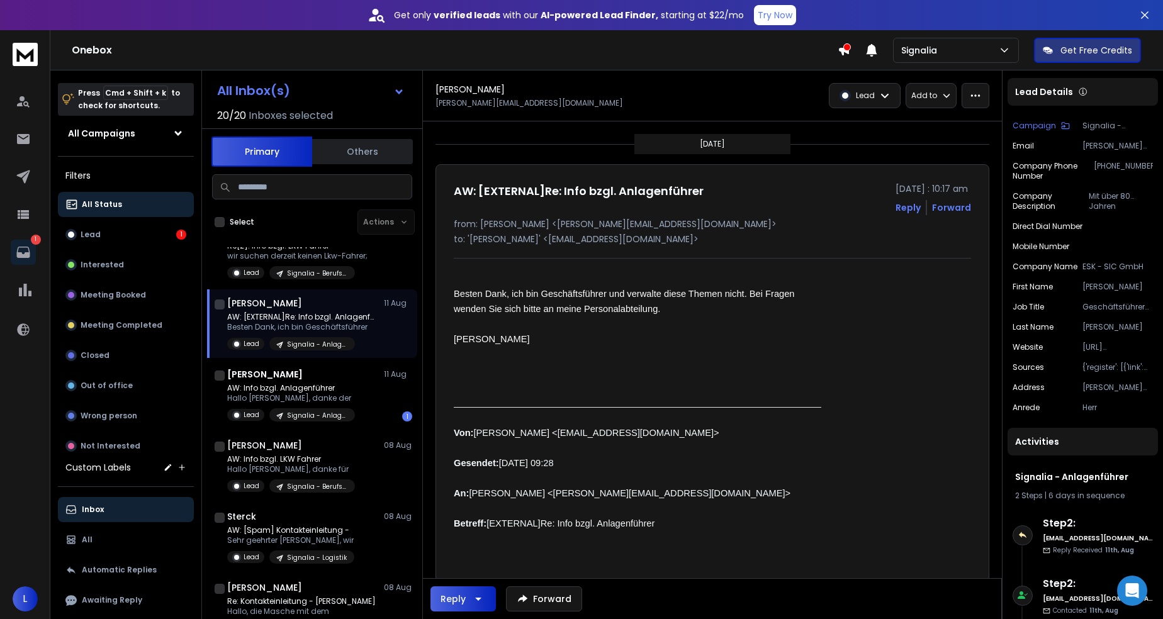
scroll to position [897, 0]
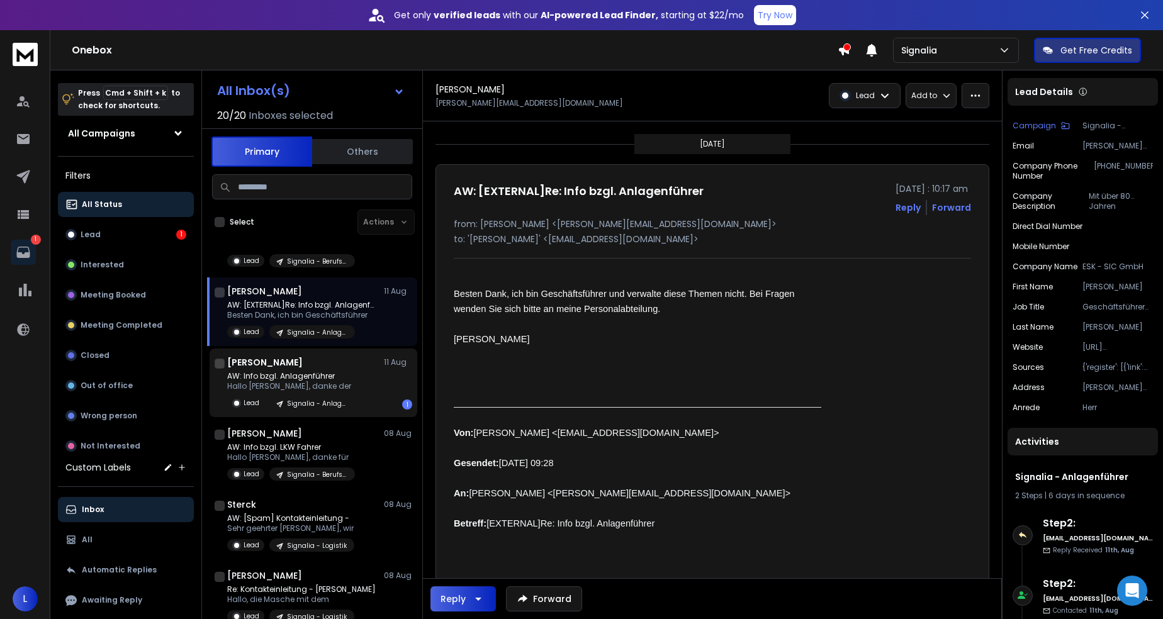
click at [361, 361] on div "[PERSON_NAME] [DATE]" at bounding box center [319, 362] width 185 height 13
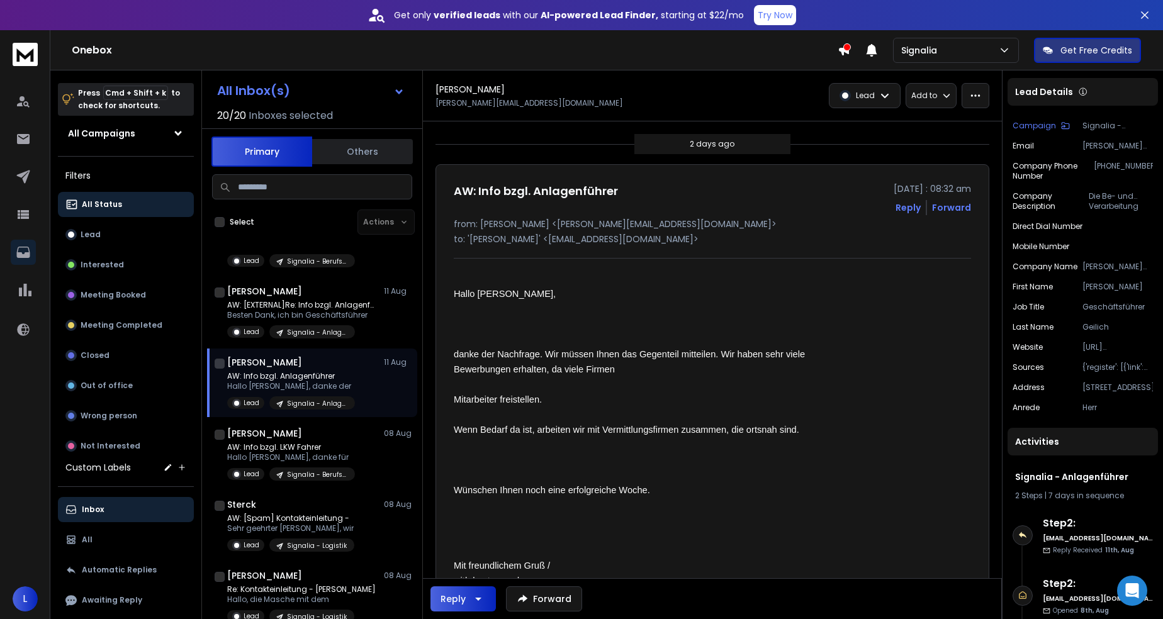
click at [549, 431] on span "Wenn Bedarf da ist, arbeiten wir mit Vermittlungsfirmen zusammen, die ortsnah s…" at bounding box center [627, 430] width 346 height 10
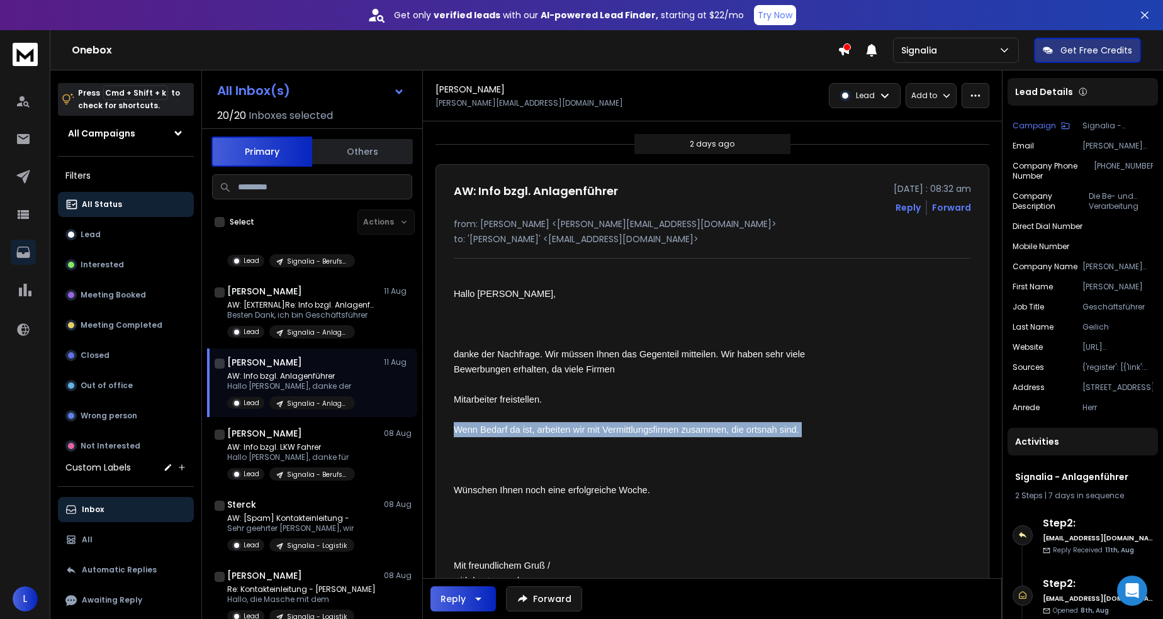
click at [549, 431] on span "Wenn Bedarf da ist, arbeiten wir mit Vermittlungsfirmen zusammen, die ortsnah s…" at bounding box center [627, 430] width 346 height 10
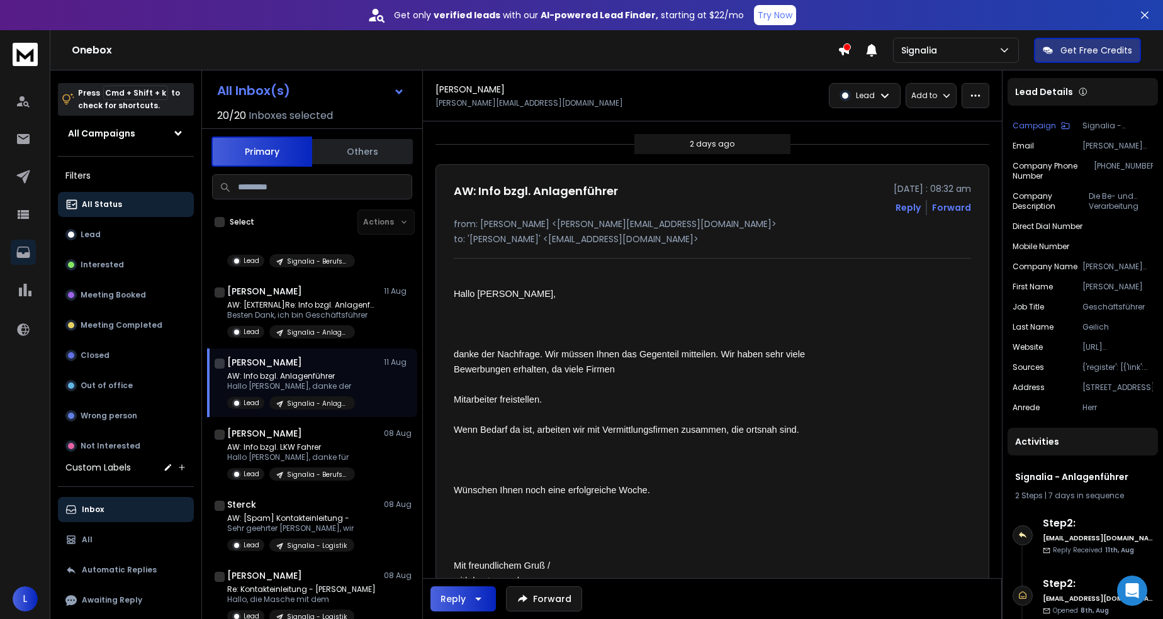
click at [553, 495] on p "Wünschen Ihnen noch eine erfolgreiche Woche." at bounding box center [638, 490] width 368 height 15
click at [555, 495] on p "Wünschen Ihnen noch eine erfolgreiche Woche." at bounding box center [638, 490] width 368 height 15
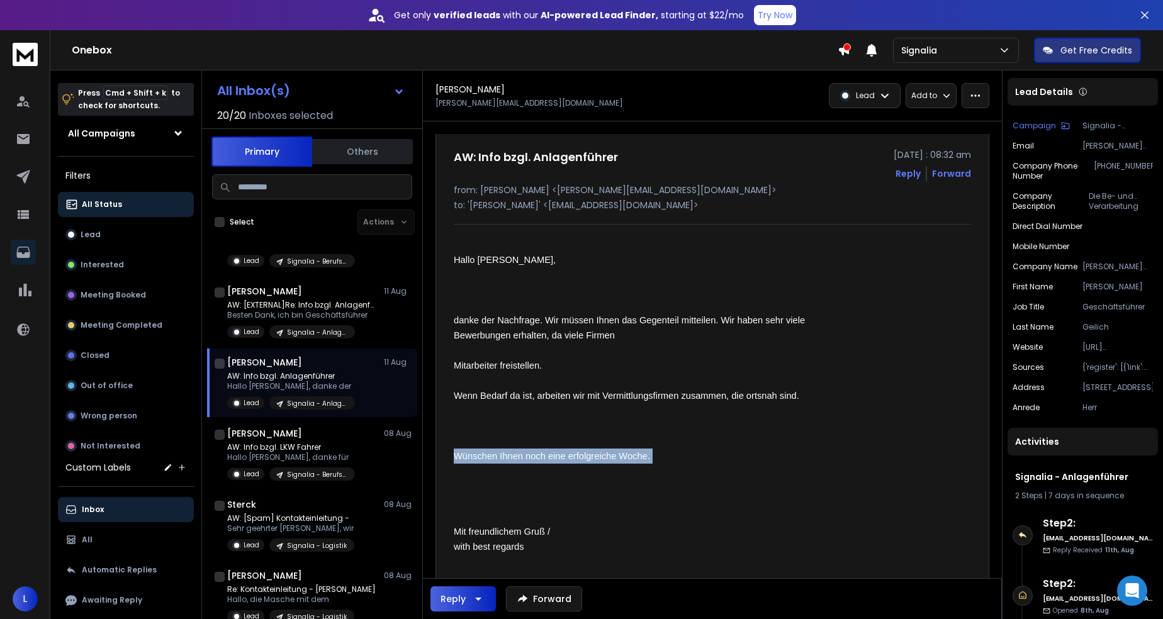
scroll to position [35, 0]
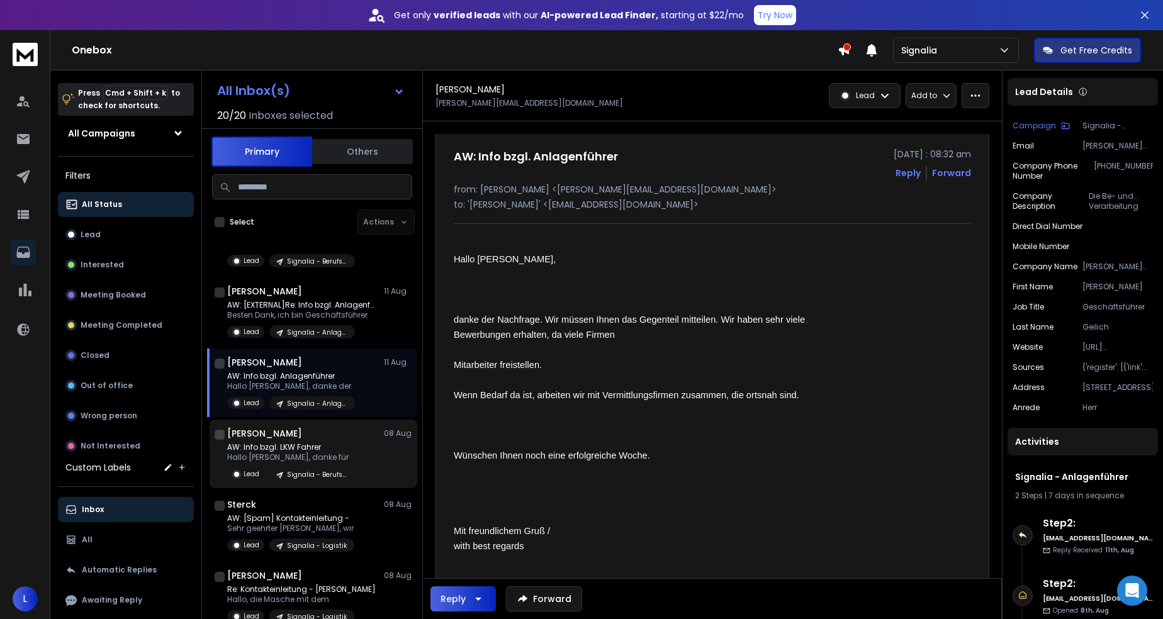
scroll to position [908, 0]
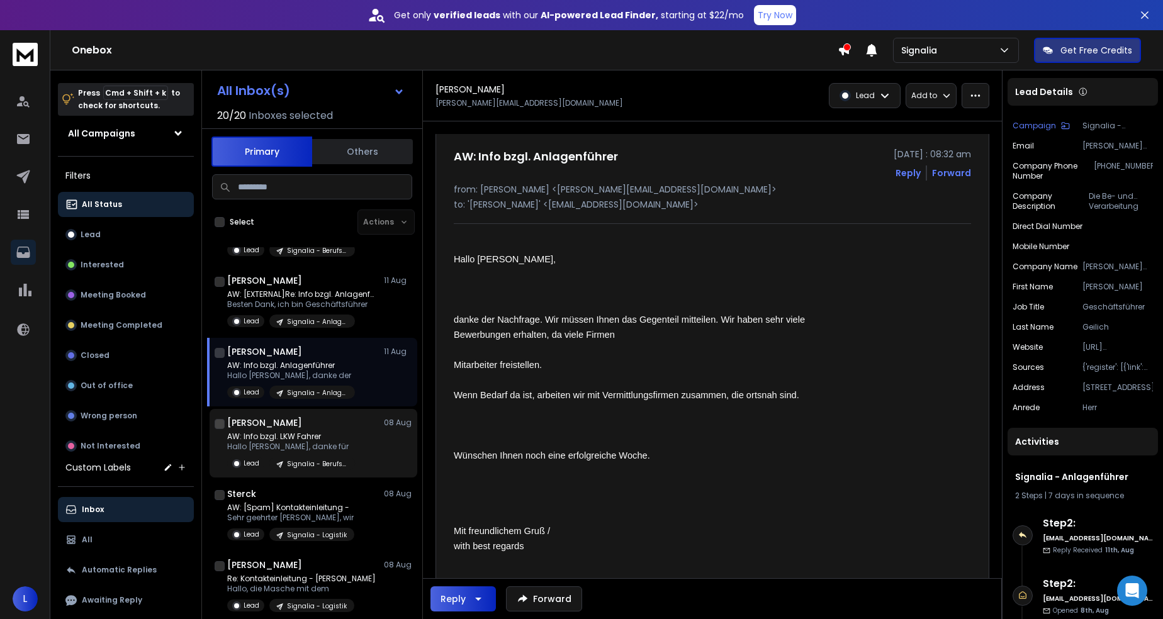
click at [356, 421] on div "Mohm [PERSON_NAME] [DATE]" at bounding box center [319, 423] width 185 height 13
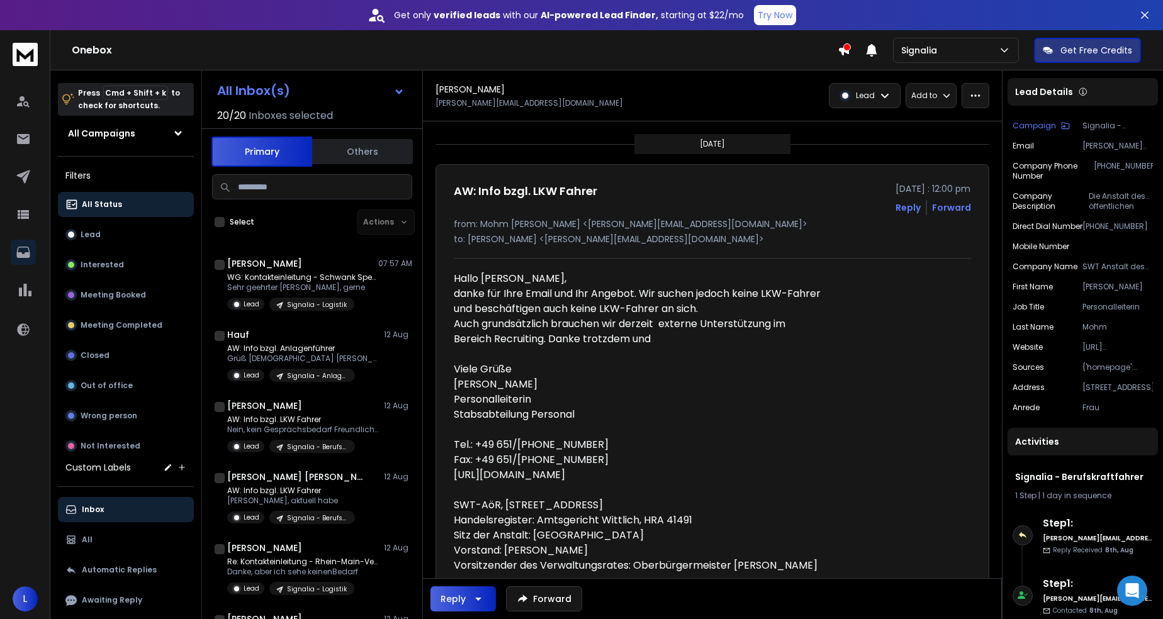
scroll to position [0, 0]
click at [129, 209] on button "All Status" at bounding box center [126, 204] width 136 height 25
click at [127, 229] on button "Lead" at bounding box center [126, 234] width 136 height 25
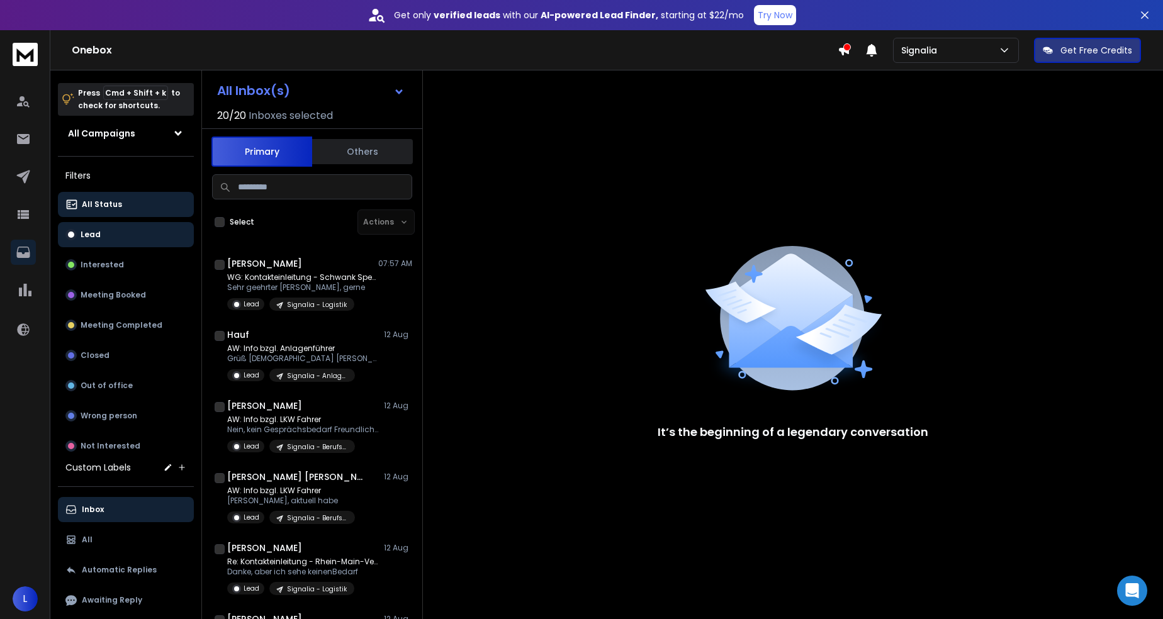
click at [128, 206] on button "All Status" at bounding box center [126, 204] width 136 height 25
